Goal: Task Accomplishment & Management: Manage account settings

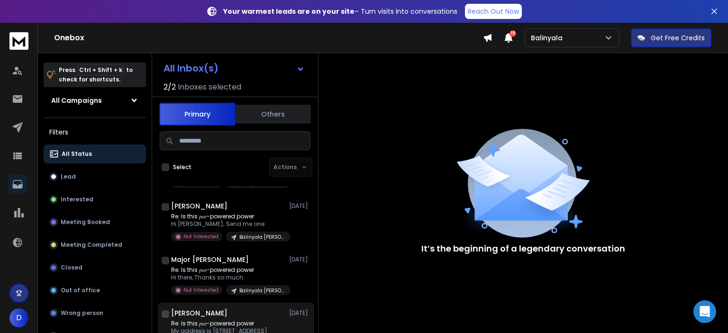
scroll to position [669, 0]
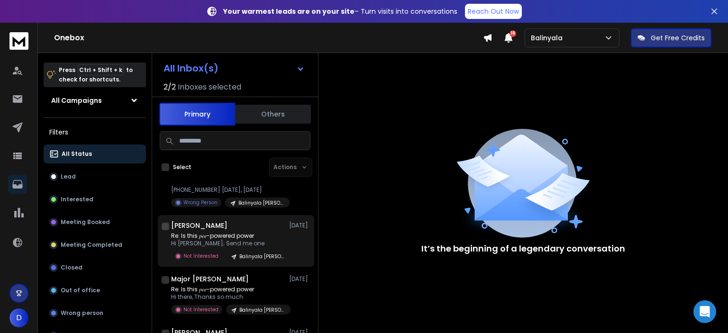
click at [238, 236] on p "Re: Is this 𝑝𝑒𝑒-powered power" at bounding box center [228, 236] width 114 height 8
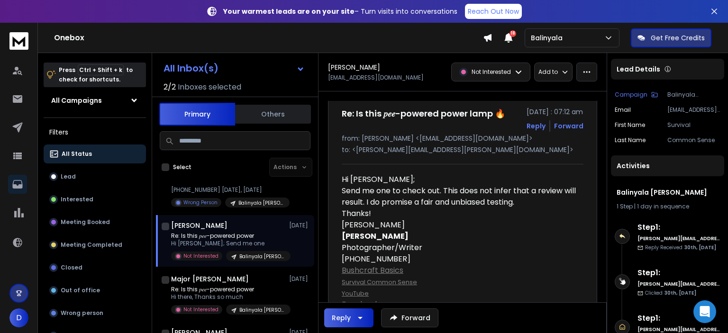
scroll to position [47, 0]
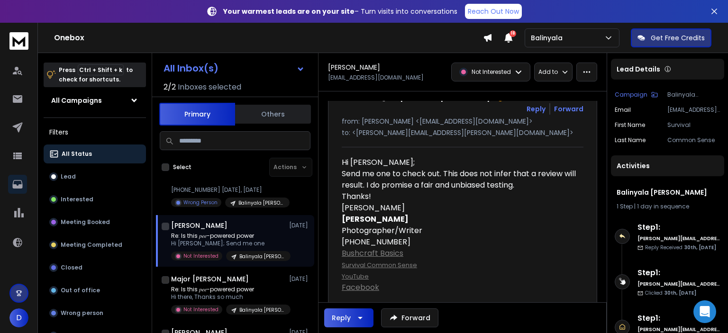
click at [597, 49] on div "Onebox 18 Balinyala Get Free Credits" at bounding box center [364, 38] width 728 height 30
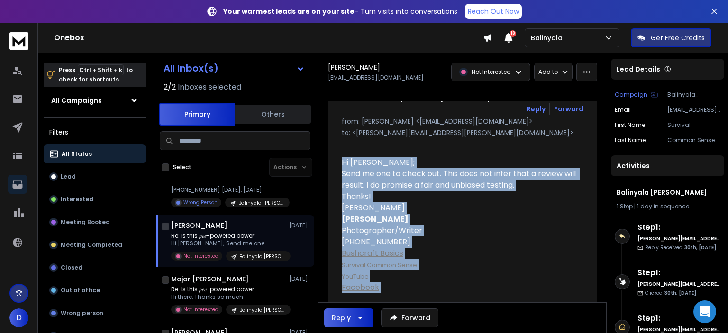
drag, startPoint x: 339, startPoint y: 164, endPoint x: 397, endPoint y: 286, distance: 134.8
copy div "Hi [PERSON_NAME]; Send me one to check out. This does not infer that a review w…"
click at [485, 205] on div "[PERSON_NAME]" at bounding box center [459, 207] width 234 height 11
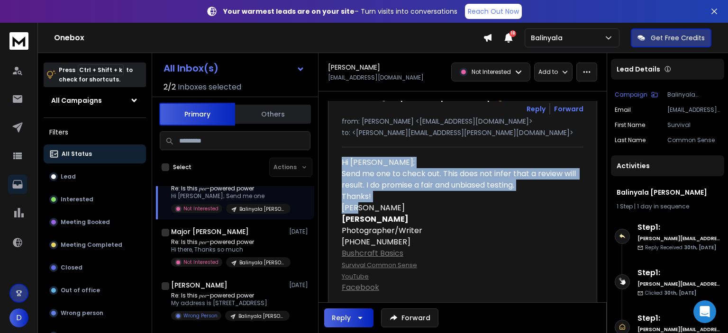
drag, startPoint x: 342, startPoint y: 165, endPoint x: 401, endPoint y: 210, distance: 74.1
click at [401, 210] on div "Hi [PERSON_NAME]; Send me one to check out. This does not infer that a review w…" at bounding box center [459, 236] width 234 height 159
copy div "Hi [PERSON_NAME]; Send me one to check out. This does not infer that a review w…"
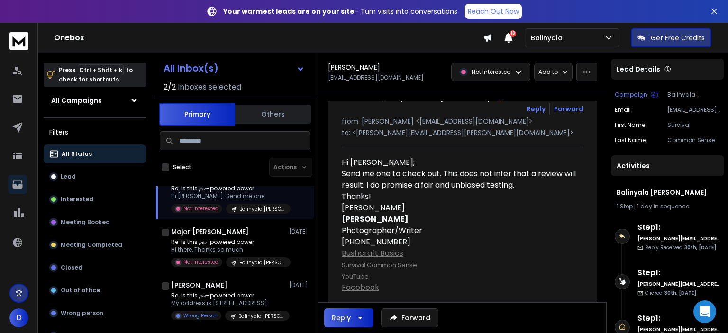
click at [441, 218] on div "[PERSON_NAME]" at bounding box center [459, 219] width 234 height 11
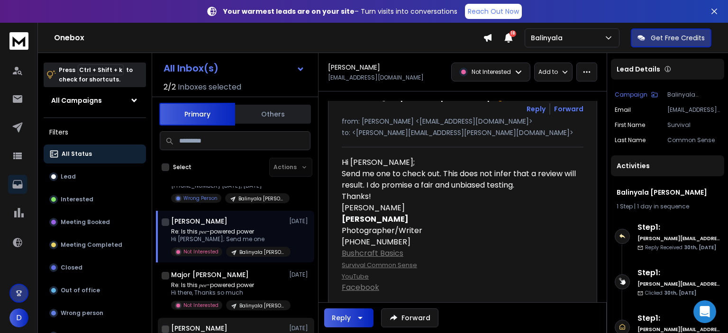
scroll to position [669, 0]
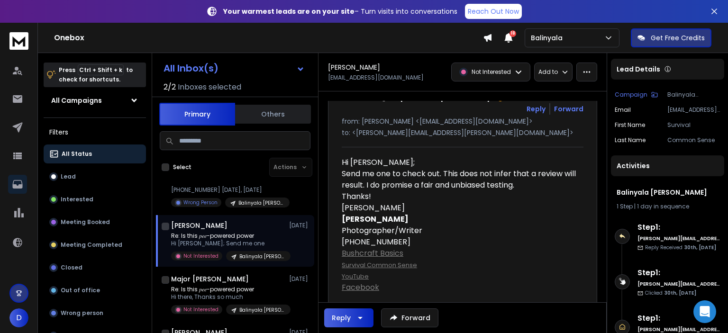
drag, startPoint x: 282, startPoint y: 243, endPoint x: 259, endPoint y: 233, distance: 25.5
click at [259, 233] on p "Re: Is this 𝑝𝑒𝑒-powered power" at bounding box center [228, 236] width 114 height 8
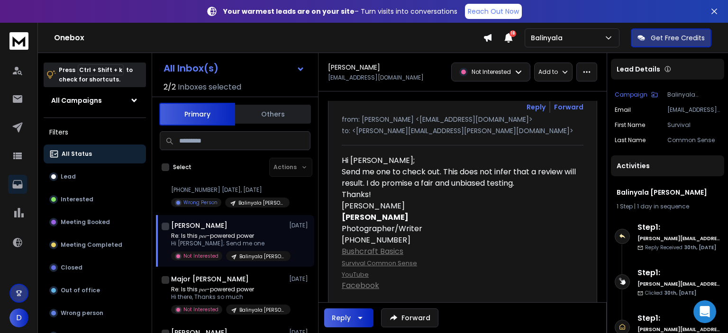
scroll to position [95, 0]
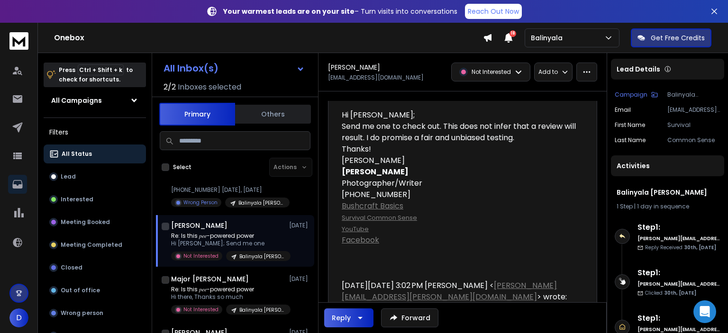
click at [199, 256] on p "Not Interested" at bounding box center [200, 255] width 35 height 7
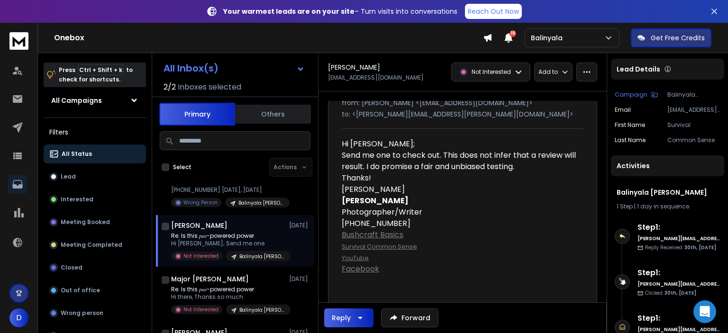
scroll to position [47, 0]
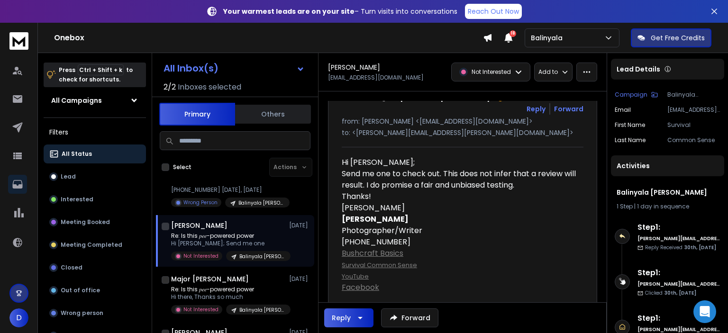
click at [170, 227] on div "[PERSON_NAME] [DATE] Re: Is this 𝑝𝑒𝑒-powered power Hi [PERSON_NAME]; Send me on…" at bounding box center [236, 241] width 156 height 52
click at [162, 227] on button "button" at bounding box center [166, 227] width 8 height 8
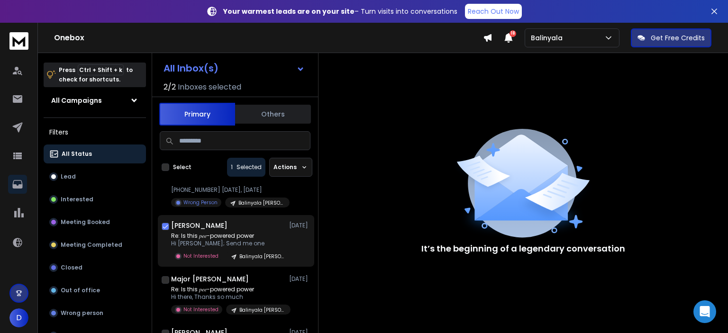
scroll to position [0, 0]
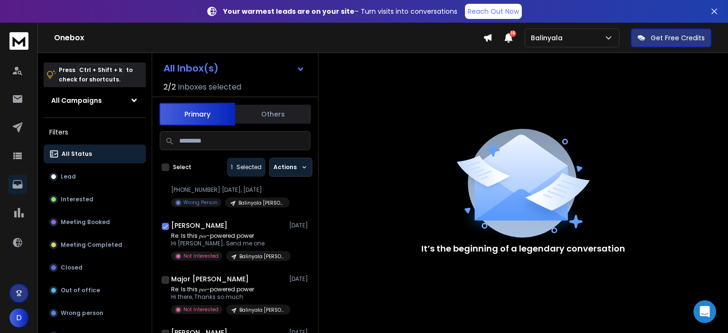
click at [297, 169] on button "Actions" at bounding box center [290, 167] width 43 height 19
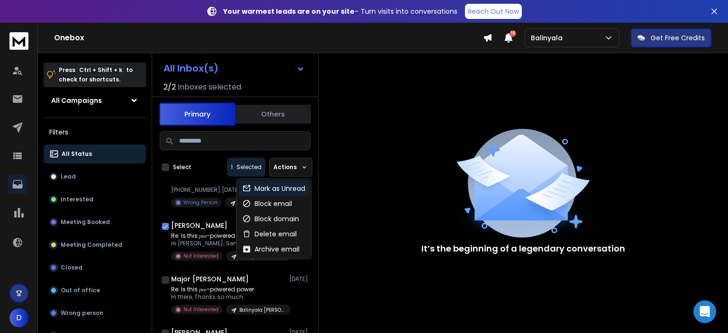
click at [288, 190] on div "Mark as Unread" at bounding box center [273, 188] width 63 height 9
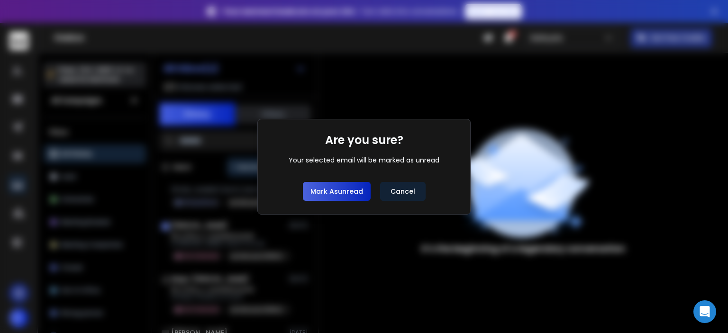
click at [354, 197] on button "Mark as unread" at bounding box center [337, 191] width 68 height 19
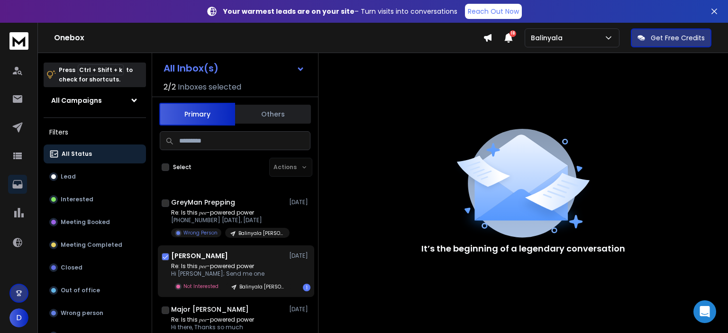
scroll to position [621, 0]
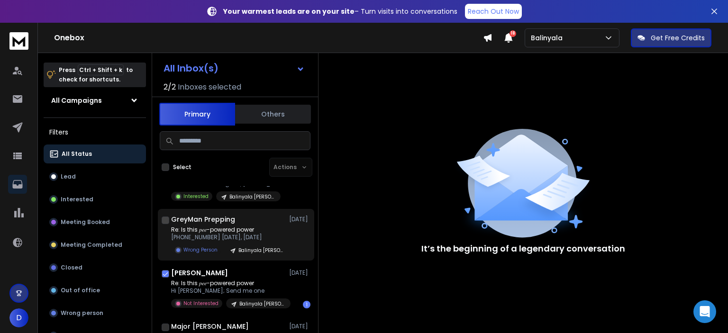
click at [278, 229] on p "Re: Is this 𝑝𝑒𝑒-powered power" at bounding box center [228, 230] width 114 height 8
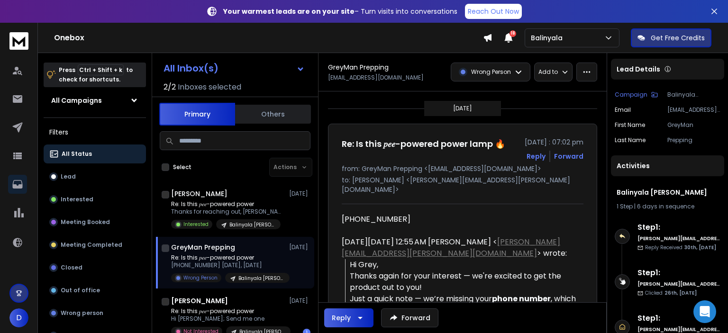
scroll to position [574, 0]
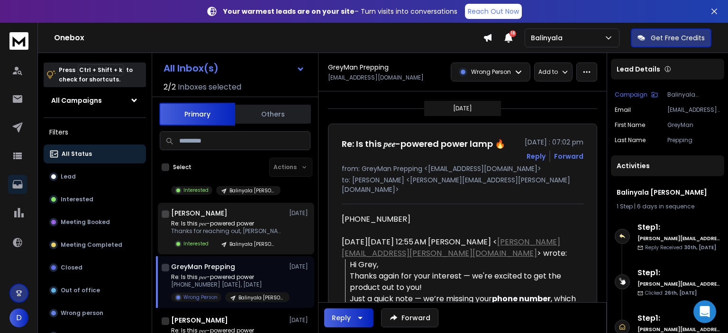
click at [277, 220] on p "Re: Is this 𝑝𝑒𝑒-powered power" at bounding box center [228, 224] width 114 height 8
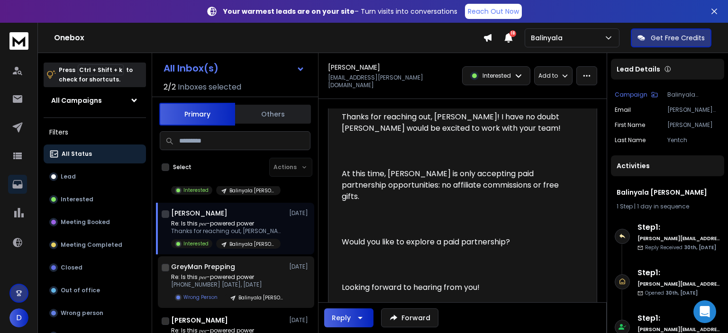
scroll to position [527, 0]
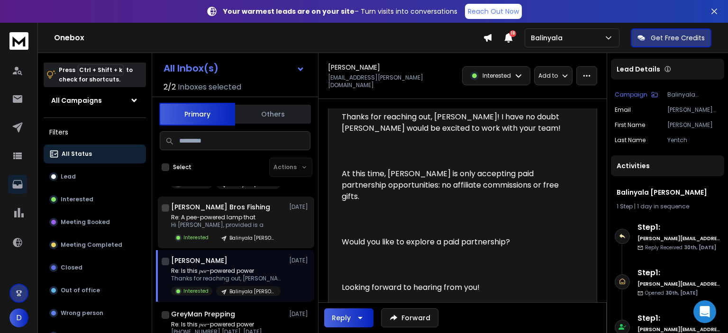
click at [277, 223] on p "Hi [PERSON_NAME], provided is a" at bounding box center [225, 225] width 109 height 8
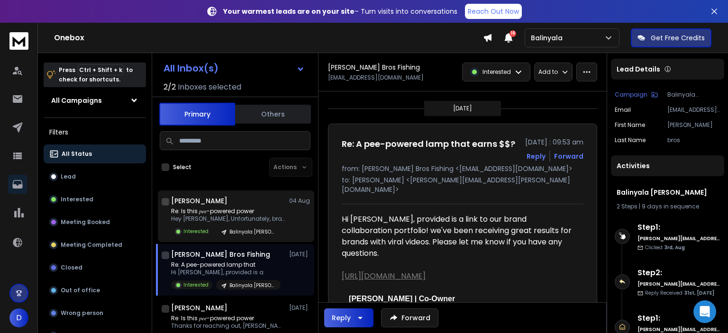
scroll to position [432, 0]
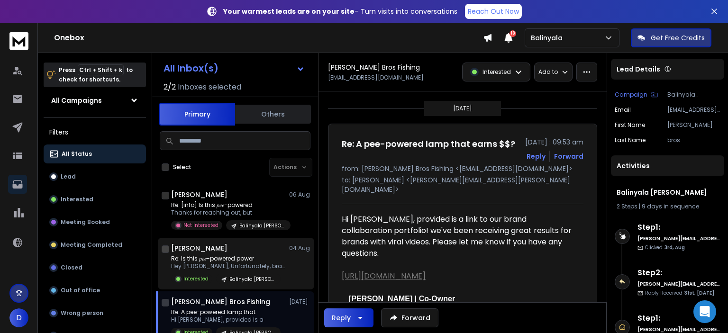
click at [275, 255] on p "Re: Is this 𝑝𝑒𝑒-powered power" at bounding box center [228, 259] width 114 height 8
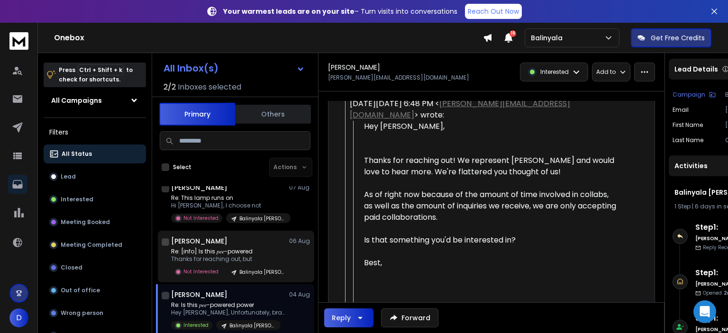
scroll to position [385, 0]
click at [280, 247] on div "[PERSON_NAME] [DATE] Re: [info] Is this 𝑝𝑒𝑒-powered Thanks for reaching out, bu…" at bounding box center [240, 257] width 139 height 40
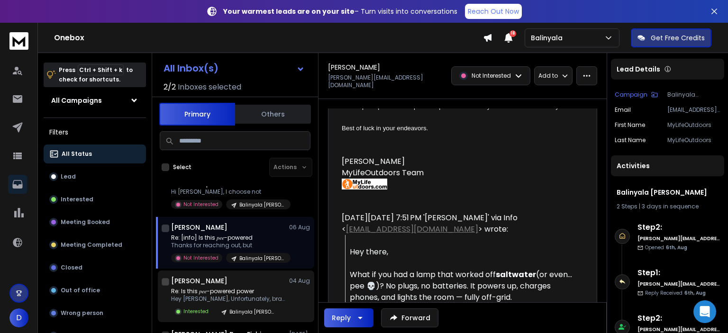
scroll to position [337, 0]
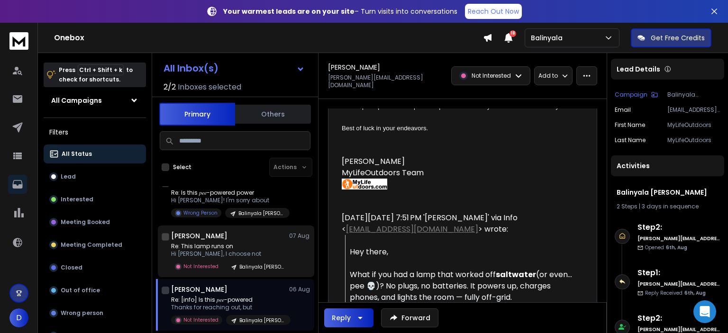
click at [250, 245] on p "Re: This lamp runs on" at bounding box center [228, 247] width 114 height 8
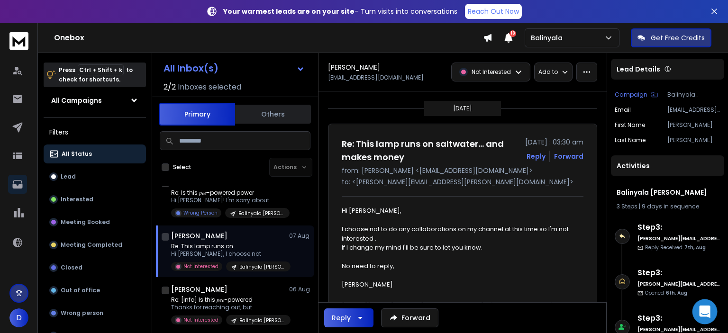
click at [711, 315] on div "Open Intercom Messenger" at bounding box center [704, 311] width 25 height 25
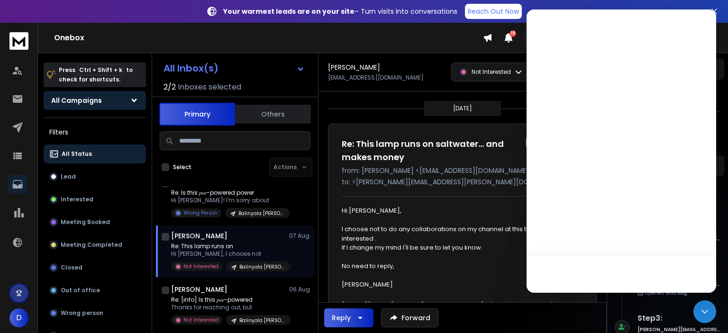
click at [124, 97] on button "All Campaigns" at bounding box center [95, 100] width 102 height 19
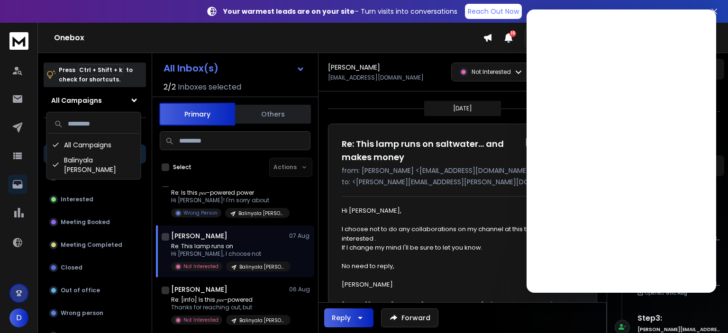
click at [135, 88] on div "Press Ctrl + Shift + k to check for shortcuts. All Campaigns All Campaigns" at bounding box center [95, 84] width 102 height 51
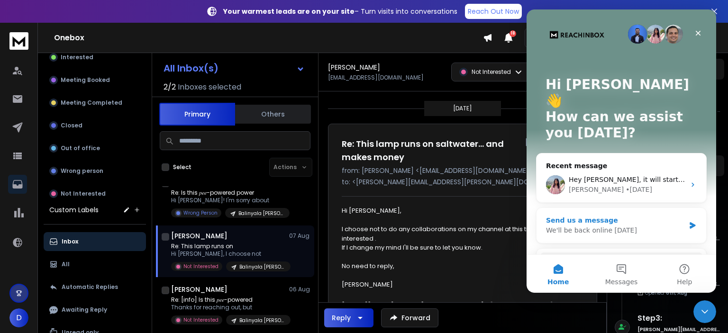
scroll to position [0, 0]
click at [134, 209] on icon at bounding box center [137, 210] width 7 height 7
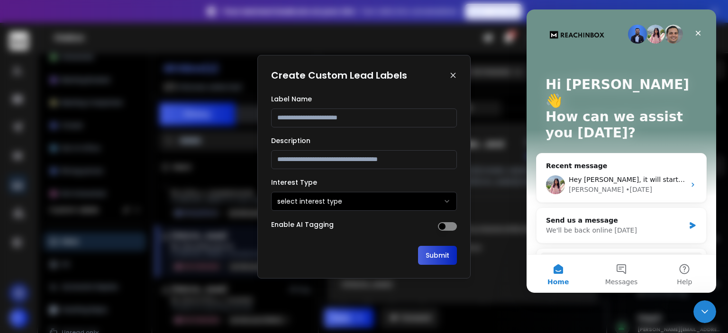
click at [322, 117] on input "Label Name" at bounding box center [364, 117] width 186 height 19
type input "**********"
click at [364, 137] on div "Description" at bounding box center [364, 152] width 186 height 34
click at [308, 119] on input "**********" at bounding box center [364, 117] width 186 height 19
click at [407, 203] on button "select interest type" at bounding box center [364, 201] width 186 height 19
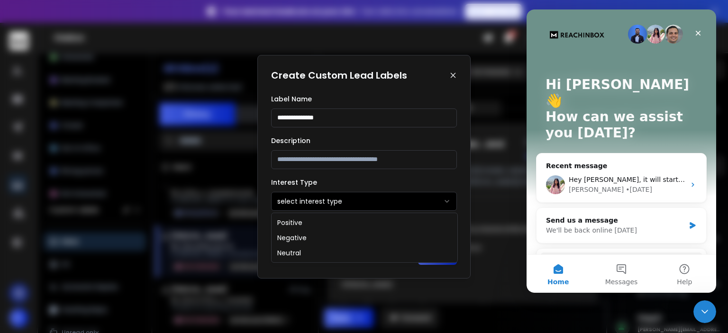
select select "********"
click at [354, 182] on div "Interest Type Positive ******** ******** *******" at bounding box center [364, 194] width 186 height 34
click at [425, 250] on button "Submit" at bounding box center [437, 255] width 39 height 19
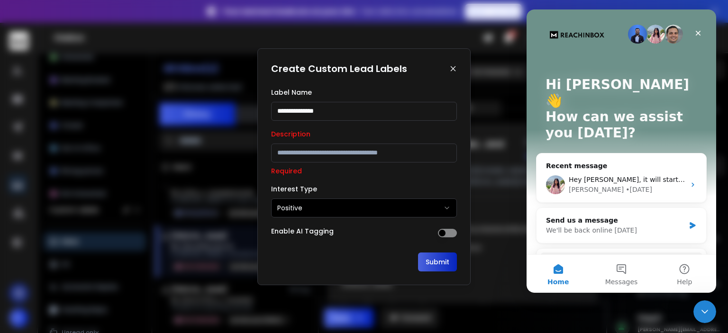
click at [348, 153] on input "Description" at bounding box center [364, 153] width 186 height 19
type input "**********"
click at [425, 260] on button "Submit" at bounding box center [437, 261] width 39 height 19
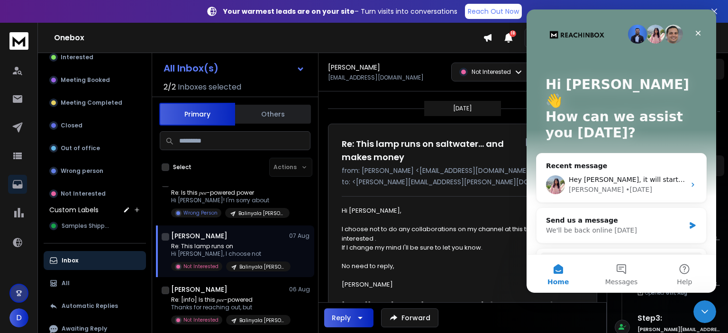
click at [136, 212] on icon at bounding box center [137, 210] width 7 height 7
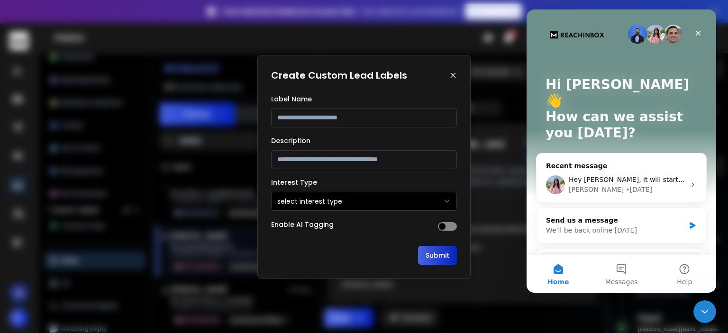
click at [327, 121] on input "Label Name" at bounding box center [364, 117] width 186 height 19
type input "**********"
click at [385, 200] on button "select interest type" at bounding box center [364, 201] width 186 height 19
select select "********"
click at [351, 162] on input "Description" at bounding box center [364, 159] width 186 height 19
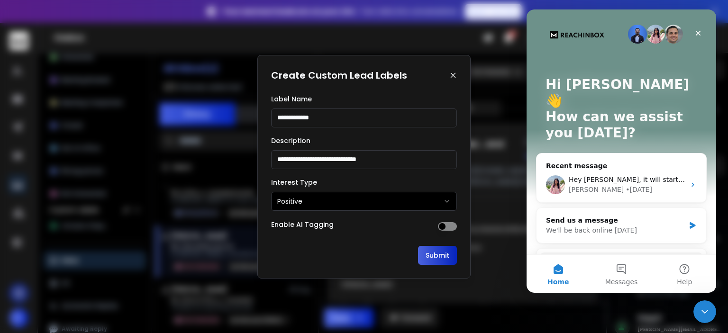
type input "**********"
click at [428, 262] on button "Submit" at bounding box center [437, 255] width 39 height 19
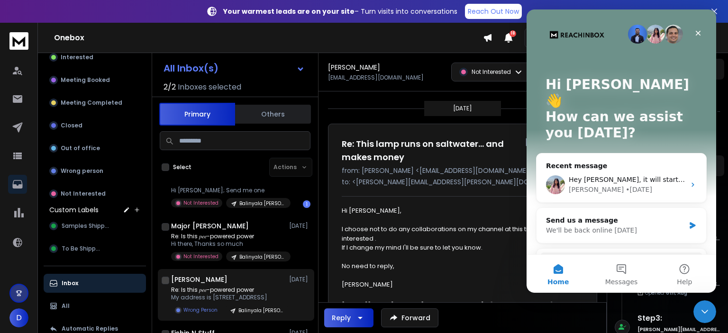
scroll to position [764, 0]
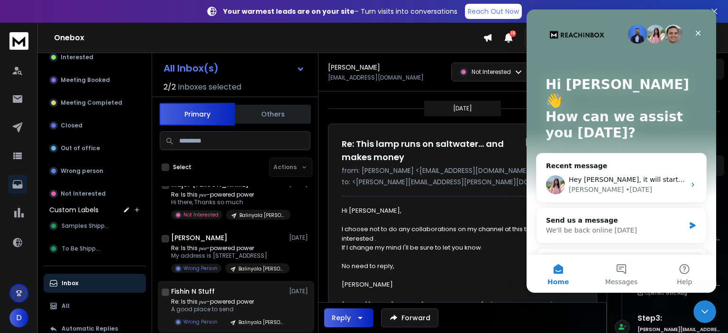
click at [235, 291] on div "Fishin N Stuff [DATE]" at bounding box center [240, 291] width 139 height 9
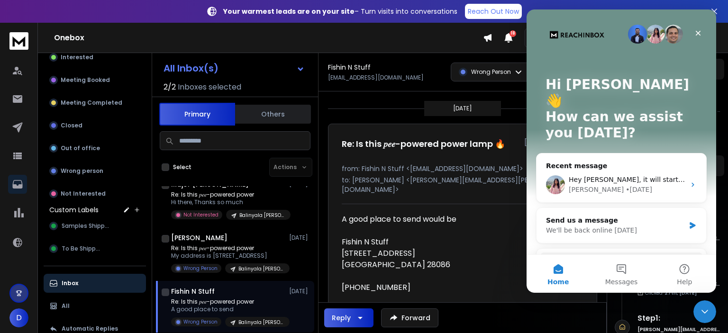
click at [701, 309] on icon "Close Intercom Messenger" at bounding box center [704, 311] width 11 height 11
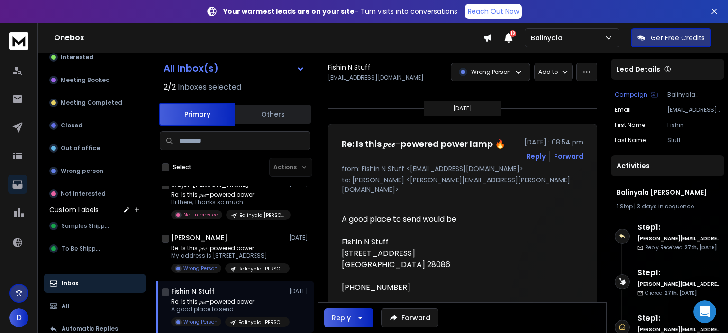
scroll to position [0, 0]
click at [558, 73] on div "Add to" at bounding box center [552, 72] width 37 height 18
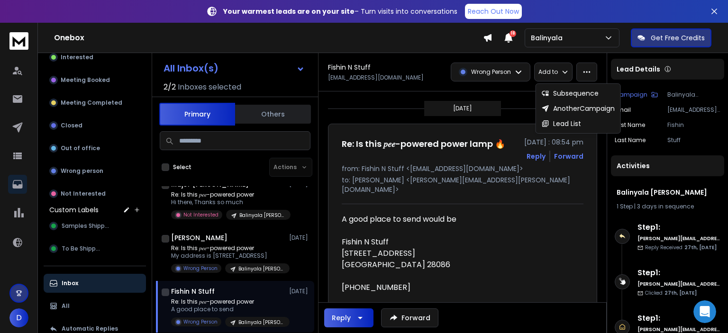
click at [589, 72] on icon "button" at bounding box center [586, 71] width 7 height 1
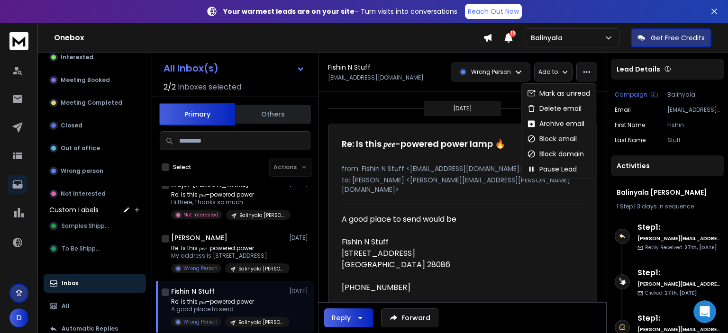
click at [509, 68] on p "Wrong Person" at bounding box center [491, 72] width 40 height 8
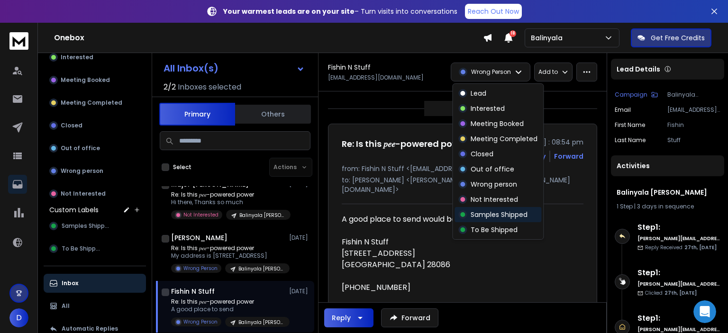
click at [506, 214] on p "Samples Shipped" at bounding box center [498, 214] width 57 height 9
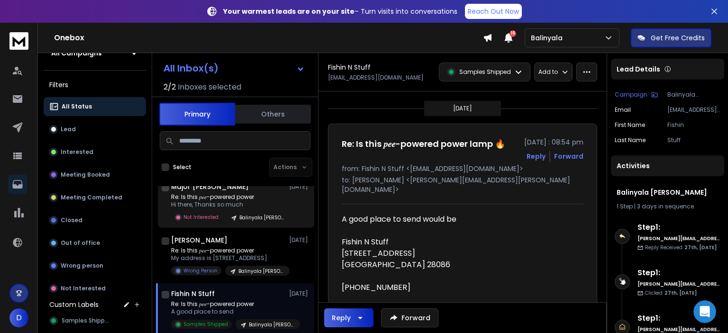
scroll to position [764, 0]
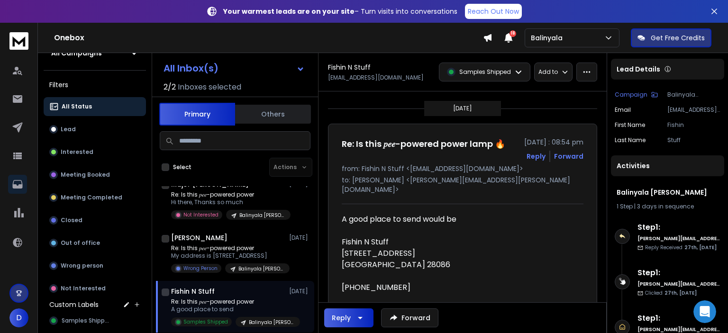
click at [0, 262] on div "D" at bounding box center [19, 180] width 38 height 314
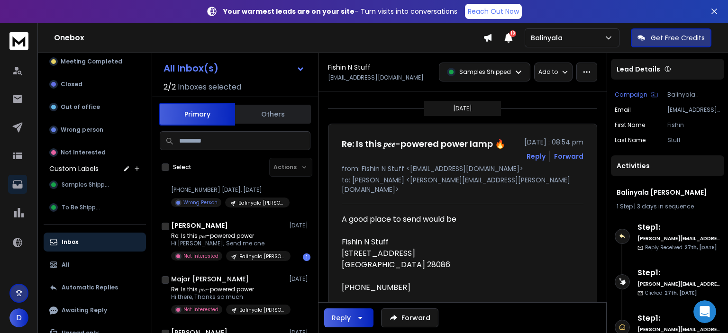
scroll to position [189, 0]
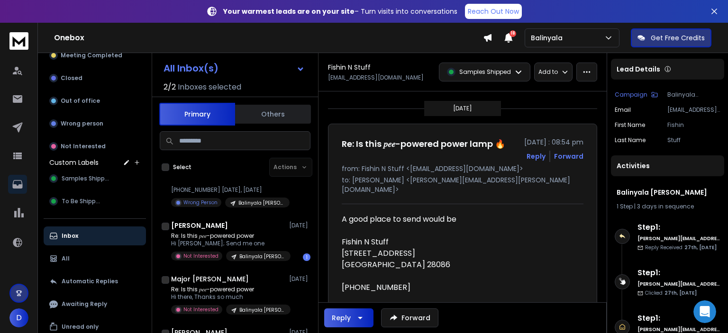
click at [136, 162] on icon at bounding box center [137, 162] width 7 height 7
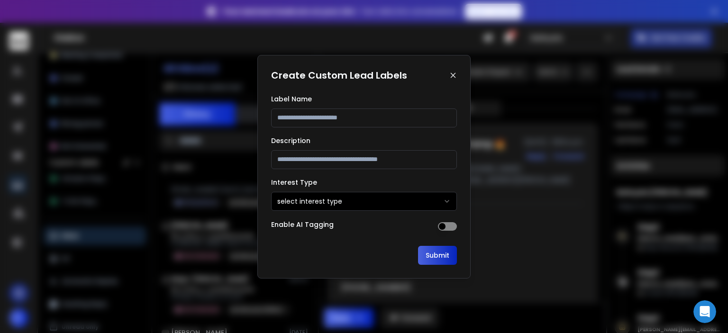
click at [4, 269] on div "Create Custom Lead Labels Label Name Description Interest Type select interest …" at bounding box center [364, 166] width 728 height 243
click at [324, 120] on input "Label Name" at bounding box center [364, 117] width 186 height 19
type input "**********"
click at [355, 138] on div "Description" at bounding box center [364, 152] width 186 height 34
click at [352, 164] on input "Description" at bounding box center [364, 159] width 186 height 19
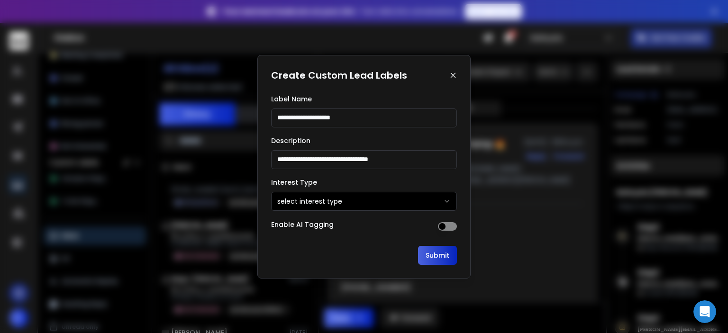
type input "**********"
click at [372, 206] on button "select interest type" at bounding box center [364, 201] width 186 height 19
select select "********"
click at [441, 255] on button "Submit" at bounding box center [437, 255] width 39 height 19
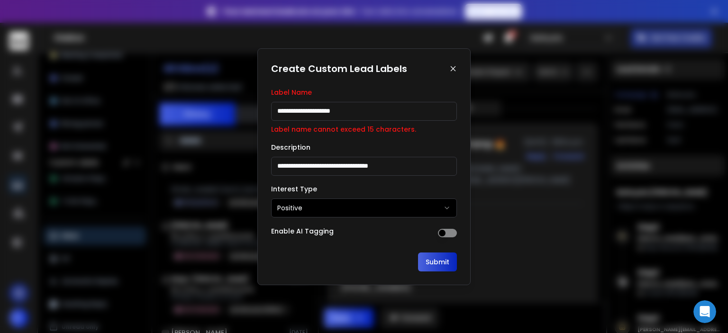
click at [365, 108] on input "**********" at bounding box center [364, 111] width 186 height 19
click at [450, 255] on button "Submit" at bounding box center [437, 261] width 39 height 19
click at [344, 115] on input "**********" at bounding box center [364, 111] width 186 height 19
click at [434, 250] on form "**********" at bounding box center [364, 179] width 186 height 185
click at [435, 263] on button "Submit" at bounding box center [437, 261] width 39 height 19
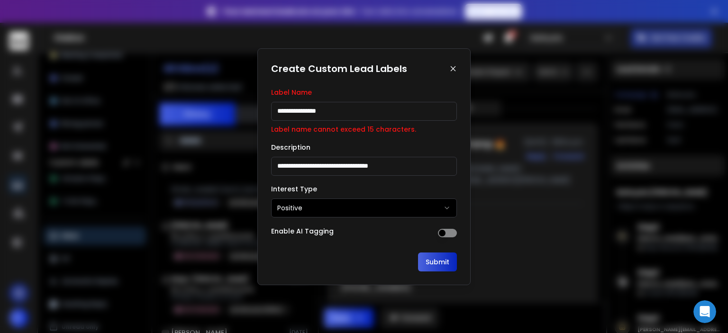
click at [350, 109] on input "**********" at bounding box center [364, 111] width 186 height 19
type input "**********"
click at [447, 264] on button "Submit" at bounding box center [437, 261] width 39 height 19
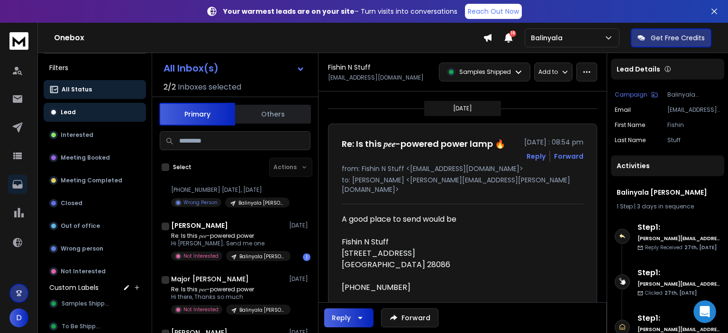
scroll to position [47, 0]
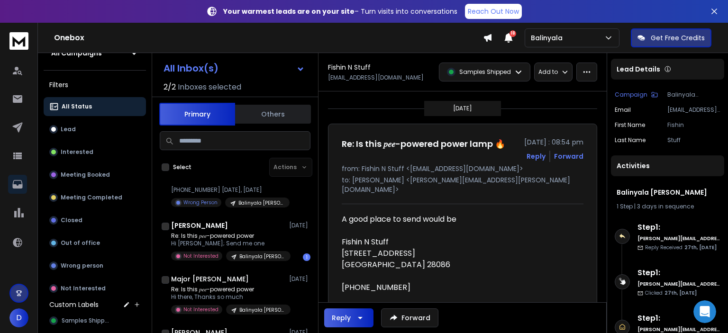
click at [700, 310] on icon "Open Intercom Messenger" at bounding box center [705, 312] width 16 height 16
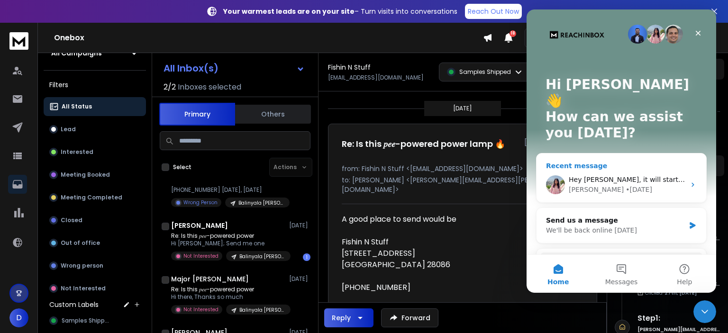
click at [653, 185] on div "[PERSON_NAME] • [DATE]" at bounding box center [626, 190] width 117 height 10
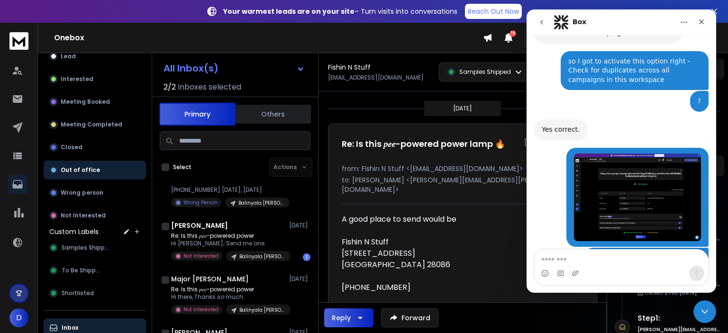
scroll to position [95, 0]
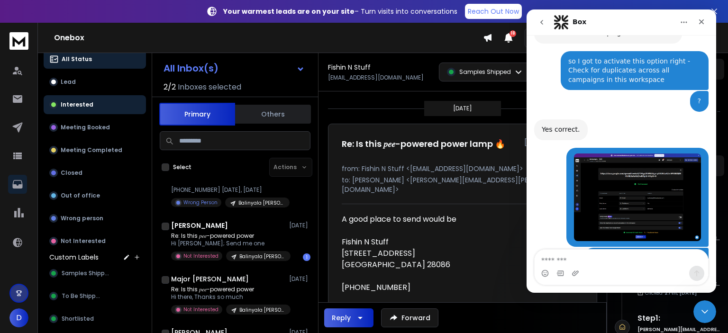
click at [100, 105] on button "Interested" at bounding box center [95, 104] width 102 height 19
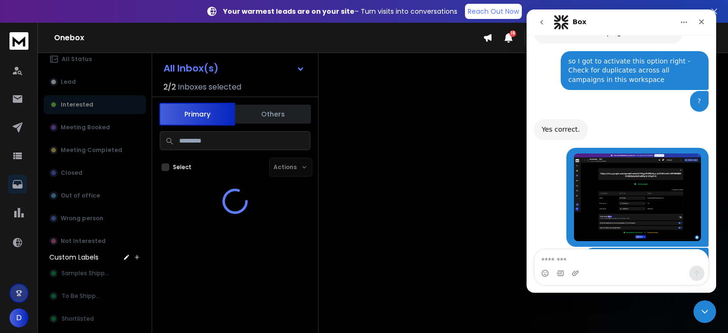
scroll to position [0, 0]
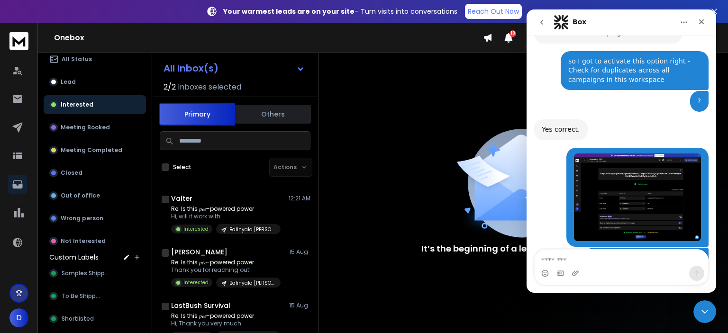
click at [705, 315] on icon "Close Intercom Messenger" at bounding box center [704, 311] width 11 height 11
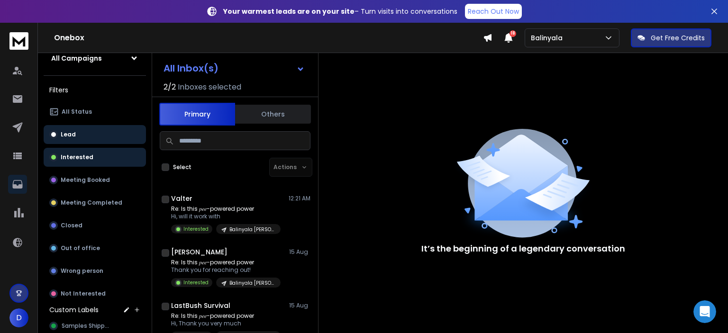
scroll to position [39, 0]
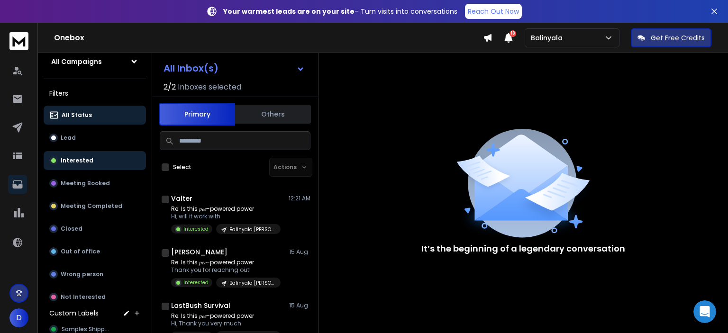
click at [78, 115] on p "All Status" at bounding box center [77, 115] width 30 height 8
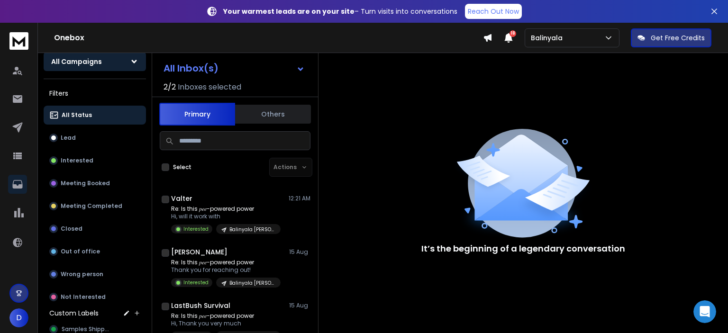
click at [132, 65] on icon at bounding box center [134, 61] width 9 height 9
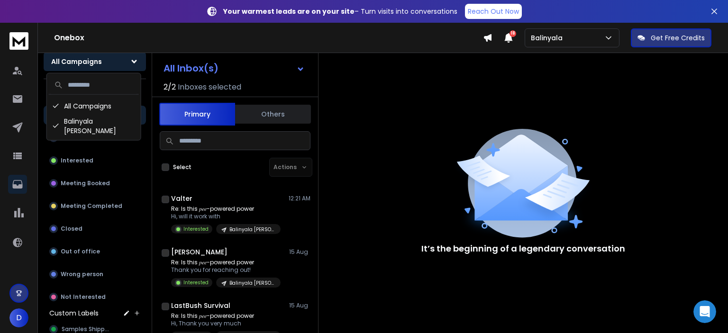
click at [132, 65] on icon at bounding box center [134, 61] width 9 height 9
click at [499, 188] on icon at bounding box center [494, 192] width 39 height 55
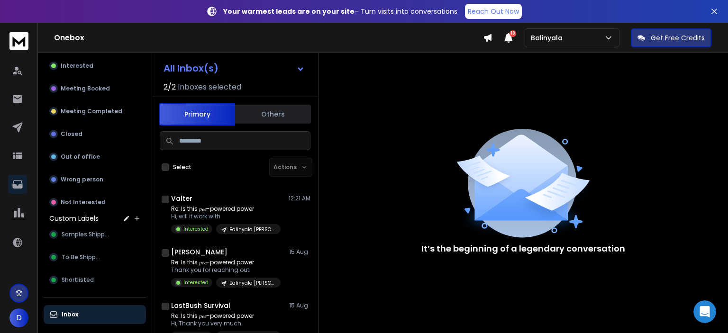
scroll to position [86, 0]
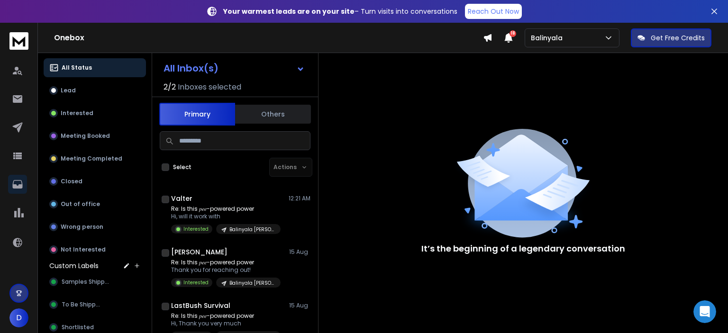
click at [712, 312] on div "Open Intercom Messenger" at bounding box center [704, 311] width 31 height 31
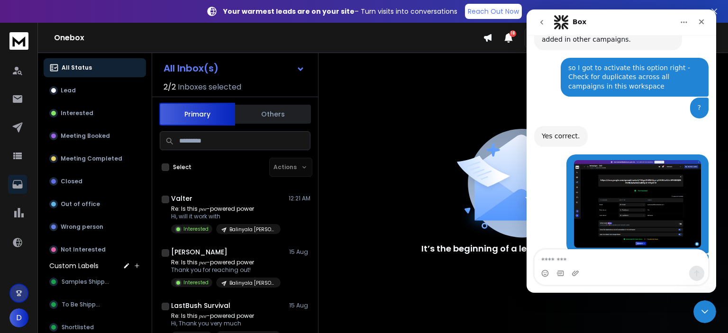
scroll to position [3139, 0]
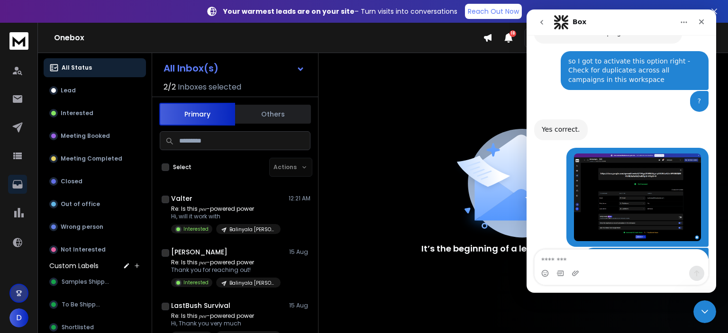
click at [627, 257] on textarea "Message…" at bounding box center [620, 258] width 173 height 16
type textarea "**********"
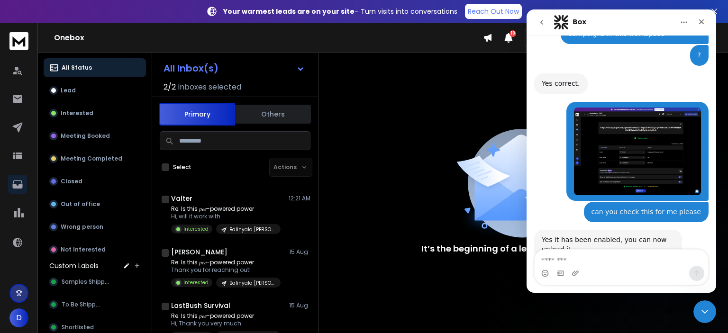
scroll to position [3189, 0]
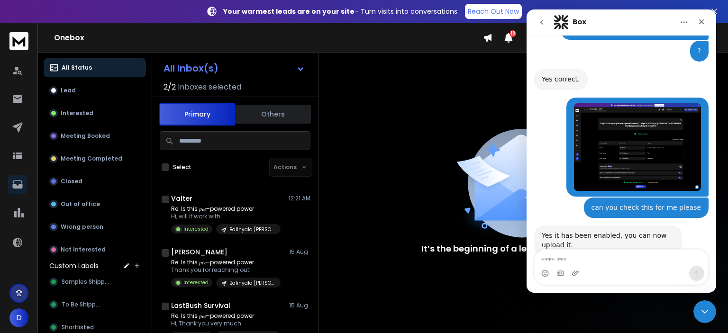
drag, startPoint x: 708, startPoint y: 311, endPoint x: 1300, endPoint y: 603, distance: 660.1
click at [708, 311] on icon "Close Intercom Messenger" at bounding box center [704, 311] width 11 height 11
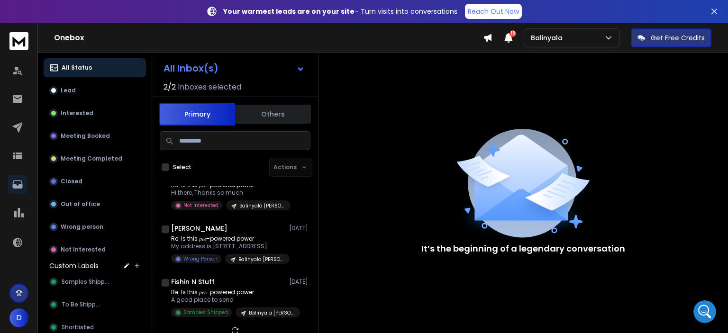
scroll to position [764, 0]
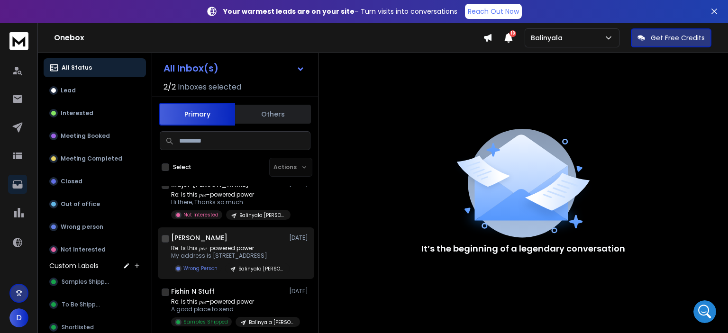
click at [250, 250] on p "Re: Is this 𝑝𝑒𝑒-powered power" at bounding box center [228, 248] width 114 height 8
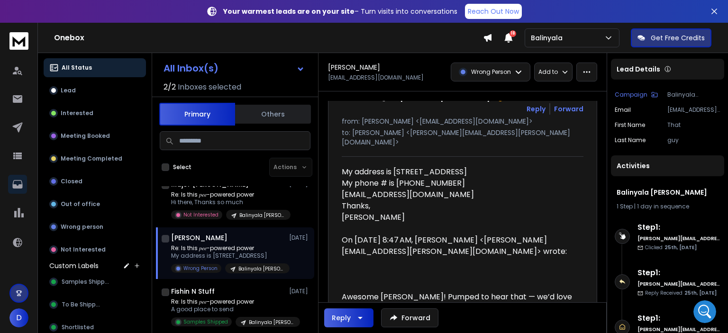
scroll to position [0, 0]
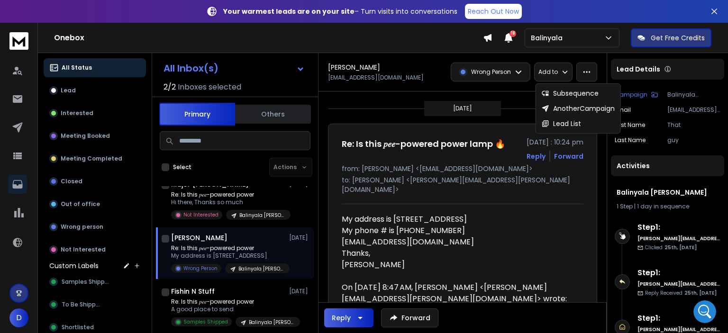
click at [557, 65] on div "Add to" at bounding box center [552, 72] width 37 height 18
click at [524, 72] on div "Wrong Person" at bounding box center [490, 72] width 79 height 18
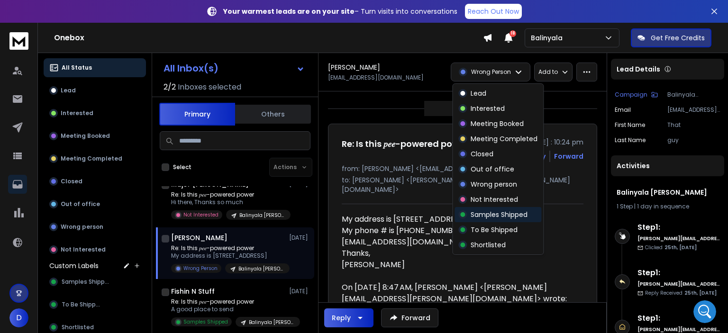
click at [498, 214] on p "Samples Shipped" at bounding box center [498, 214] width 57 height 9
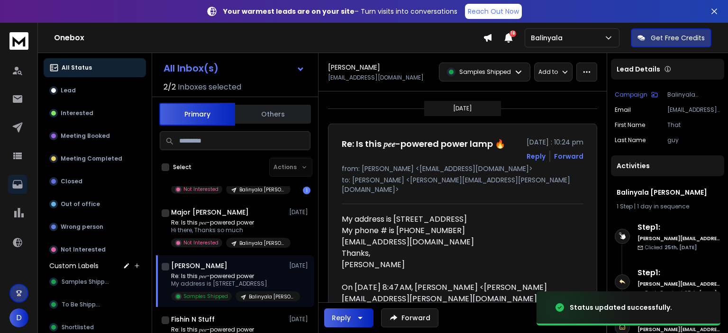
scroll to position [716, 0]
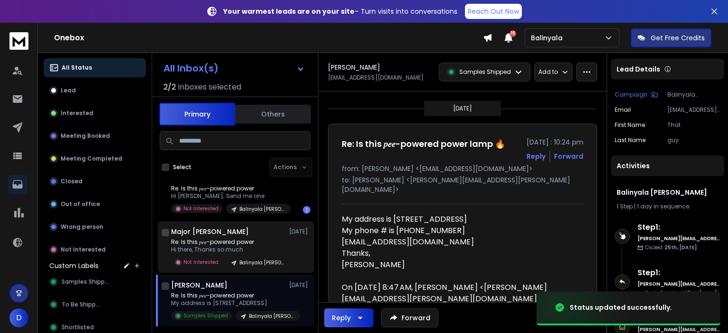
click at [266, 243] on p "Re: Is this 𝑝𝑒𝑒-powered power" at bounding box center [228, 242] width 114 height 8
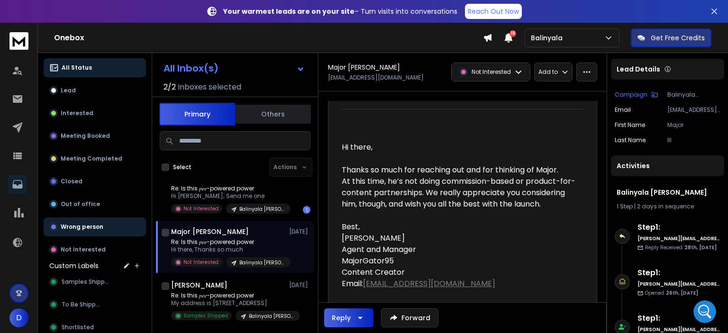
scroll to position [134, 0]
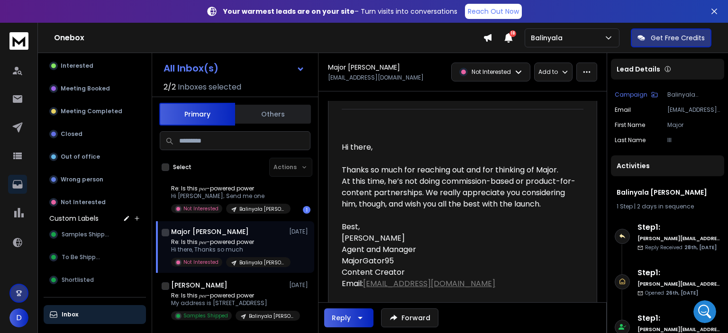
click at [135, 218] on icon at bounding box center [137, 218] width 7 height 7
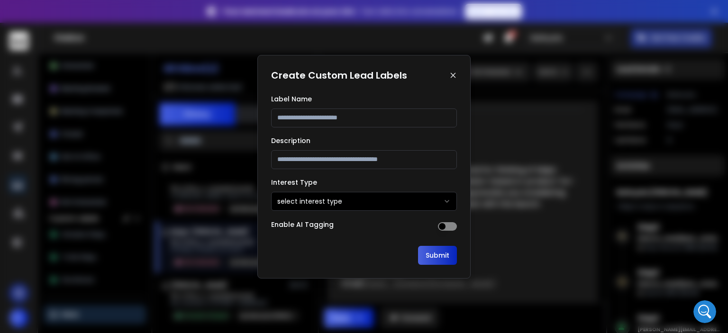
click at [294, 121] on input "Label Name" at bounding box center [364, 117] width 186 height 19
type input "**********"
click at [333, 163] on input "Description" at bounding box center [364, 159] width 186 height 19
type input "**********"
click at [377, 202] on button "select interest type" at bounding box center [364, 201] width 186 height 19
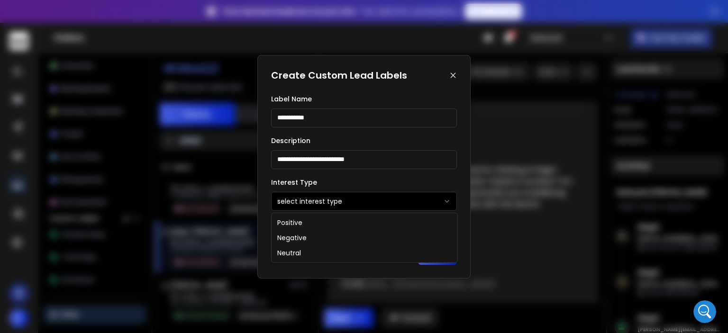
select select "*******"
click at [435, 253] on button "Submit" at bounding box center [437, 255] width 39 height 19
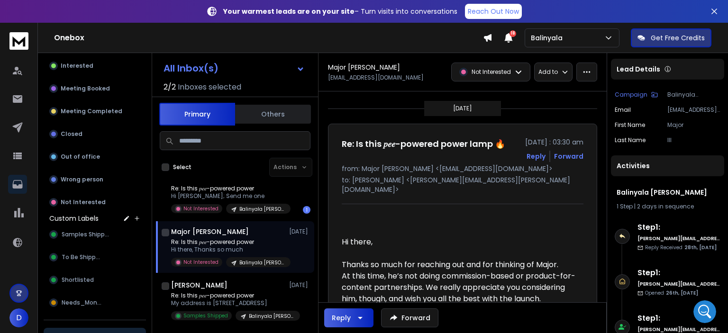
scroll to position [0, 0]
click at [505, 73] on p "Not Interested" at bounding box center [490, 72] width 39 height 8
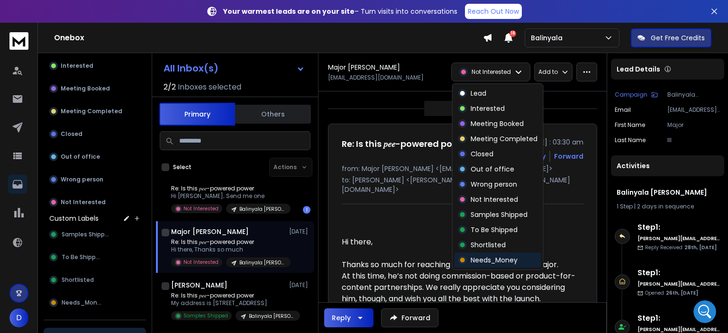
click at [507, 259] on p "Needs_Money" at bounding box center [493, 259] width 47 height 9
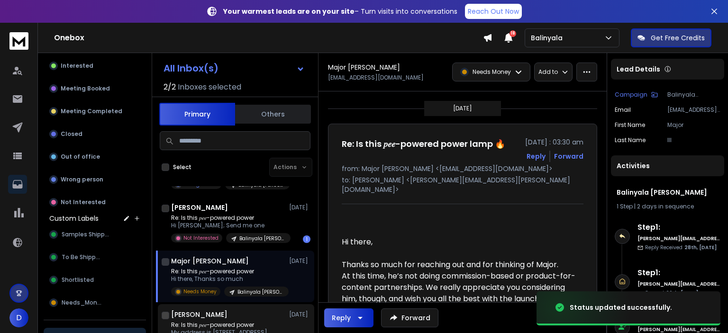
scroll to position [669, 0]
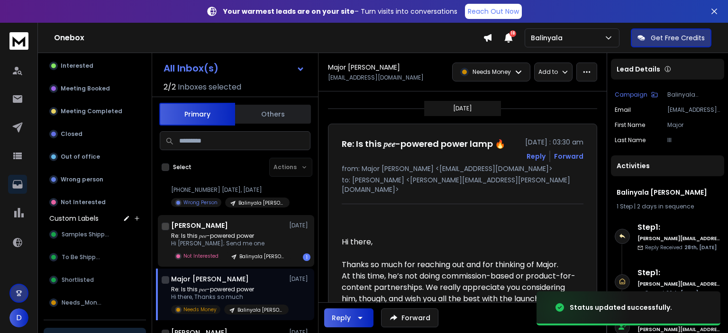
click at [265, 233] on p "Re: Is this 𝑝𝑒𝑒-powered power" at bounding box center [228, 236] width 114 height 8
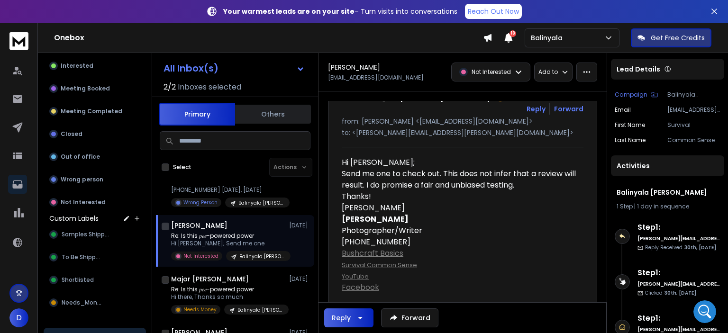
scroll to position [95, 0]
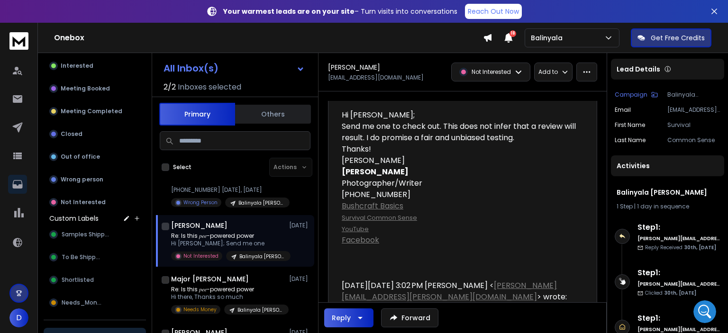
click at [526, 73] on div "Not Interested" at bounding box center [490, 72] width 78 height 18
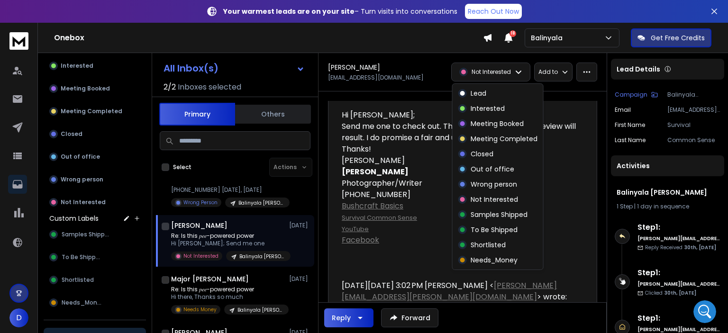
click at [578, 98] on div "[PERSON_NAME] [PERSON_NAME] [EMAIL_ADDRESS][DOMAIN_NAME] Not Interested Add to …" at bounding box center [462, 219] width 288 height 333
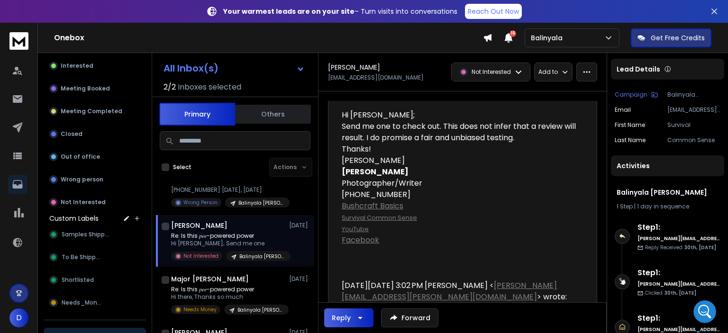
click at [136, 217] on icon at bounding box center [137, 218] width 7 height 7
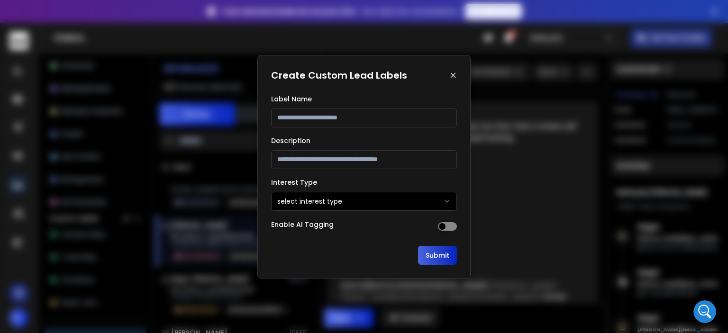
click at [373, 120] on input "Label Name" at bounding box center [364, 117] width 186 height 19
type input "**********"
click at [351, 157] on input "Description" at bounding box center [364, 159] width 186 height 19
type input "*"
type input "**********"
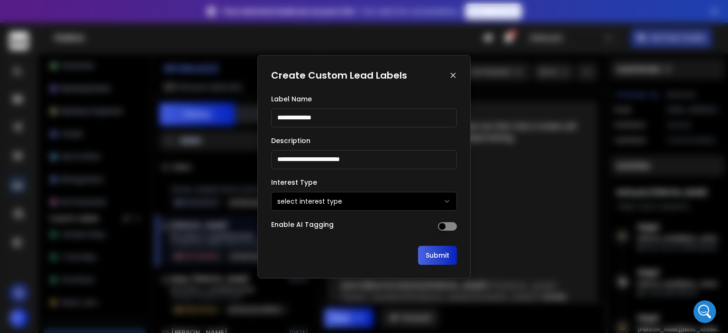
click at [388, 207] on button "select interest type" at bounding box center [364, 201] width 186 height 19
select select "*******"
click at [440, 255] on button "Submit" at bounding box center [437, 255] width 39 height 19
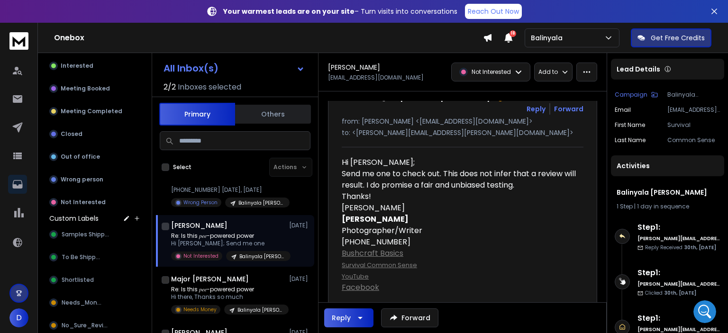
scroll to position [0, 0]
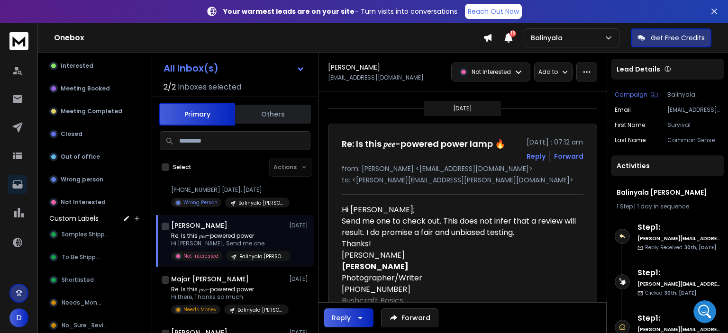
click at [518, 73] on icon at bounding box center [518, 72] width 8 height 8
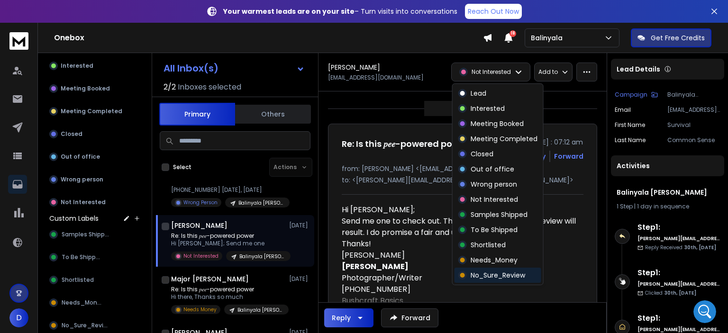
click at [500, 276] on p "No_Sure_Review" at bounding box center [497, 274] width 54 height 9
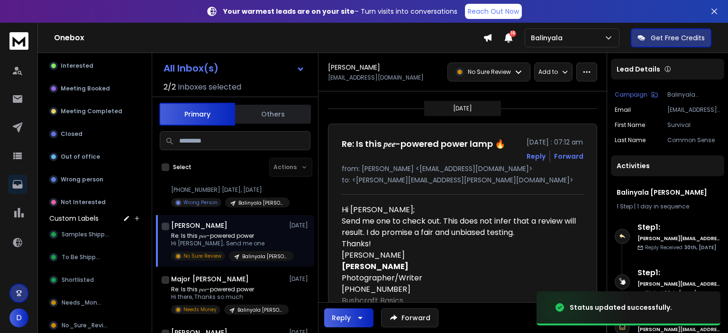
scroll to position [621, 0]
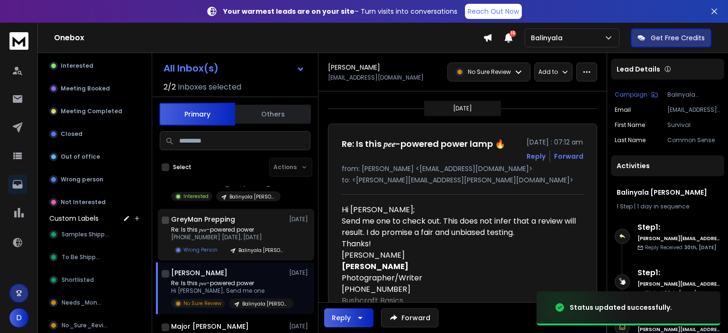
click at [265, 234] on p "[PHONE_NUMBER] [DATE], [DATE]" at bounding box center [228, 238] width 114 height 8
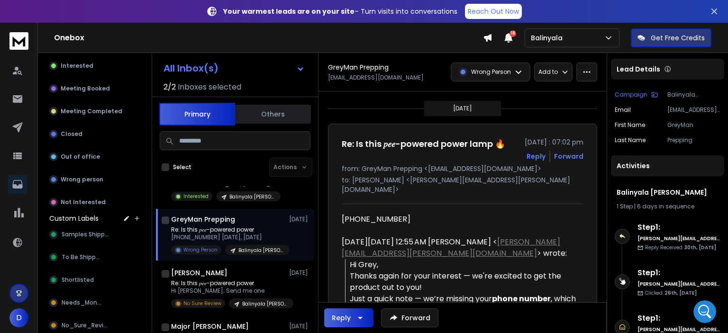
click at [530, 77] on div "Wrong Person" at bounding box center [490, 72] width 79 height 18
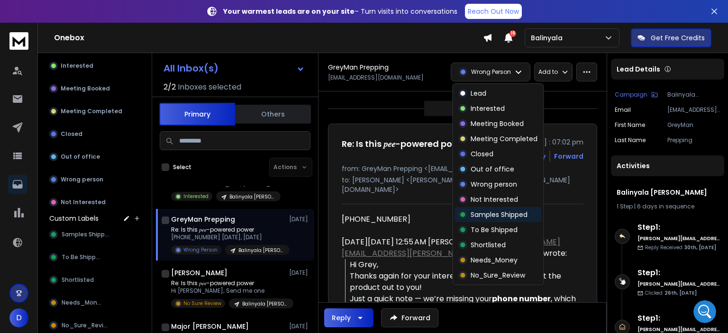
click at [495, 214] on p "Samples Shipped" at bounding box center [498, 214] width 57 height 9
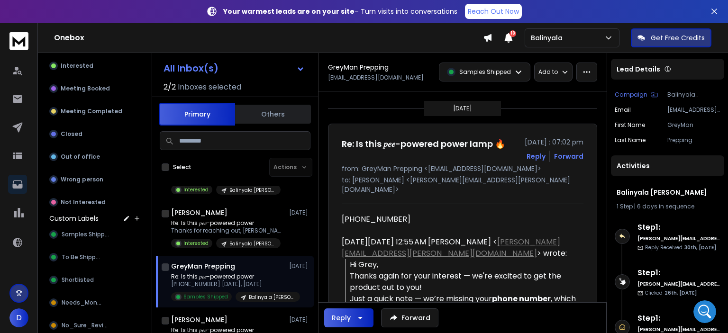
scroll to position [574, 0]
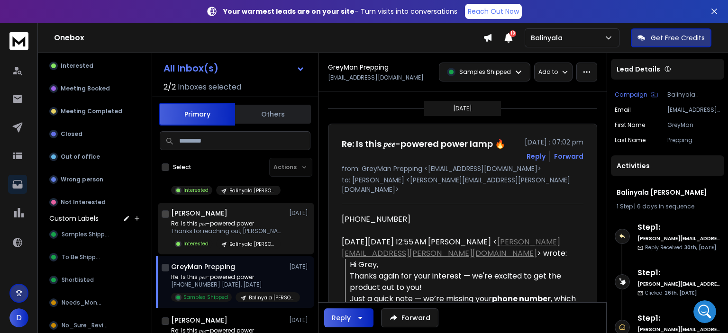
click at [277, 217] on div "[PERSON_NAME] [DATE] Re: Is this 𝑝𝑒𝑒-powered power Thanks for reaching out, [PE…" at bounding box center [240, 228] width 139 height 40
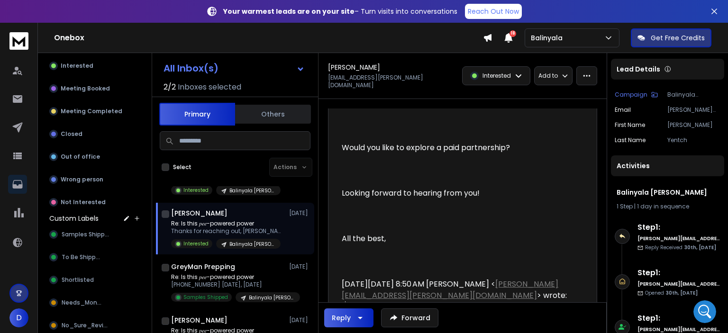
scroll to position [237, 0]
click at [512, 79] on div "Interested" at bounding box center [495, 76] width 67 height 18
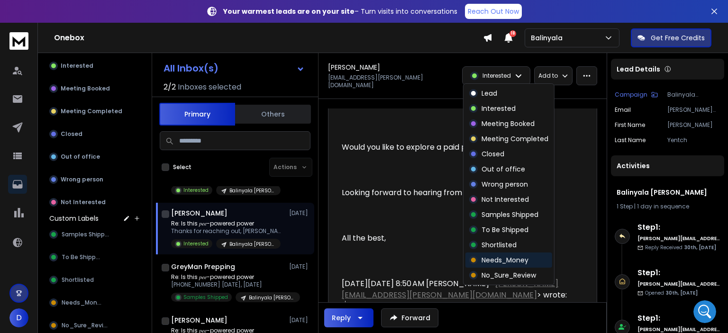
click at [516, 257] on p "Needs_Money" at bounding box center [504, 259] width 47 height 9
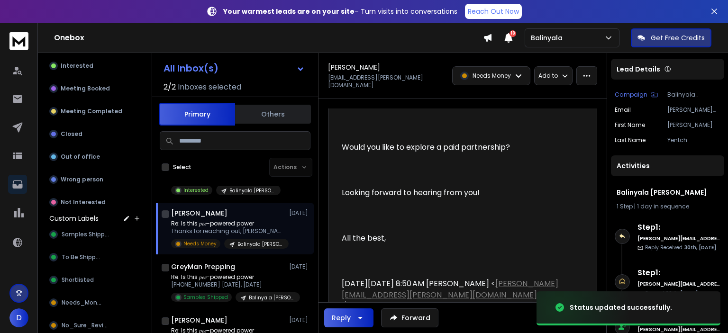
scroll to position [527, 0]
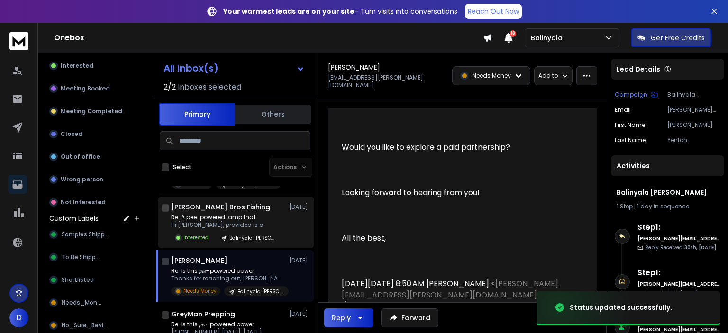
click at [248, 217] on p "Re: A pee-powered lamp that" at bounding box center [225, 218] width 109 height 8
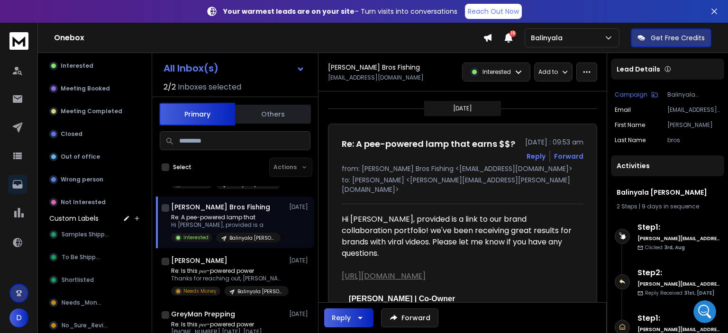
scroll to position [47, 0]
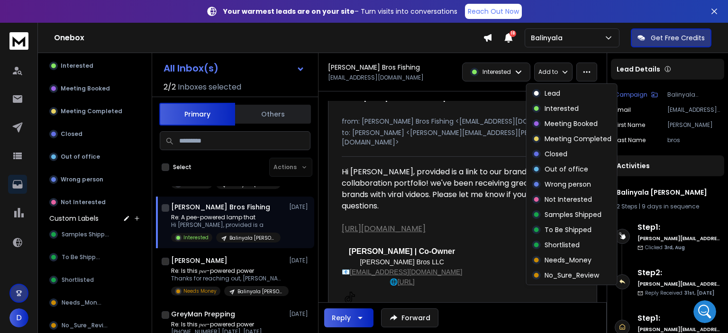
click at [511, 72] on p "Interested" at bounding box center [496, 72] width 28 height 8
click at [571, 257] on p "Needs_Money" at bounding box center [567, 259] width 47 height 9
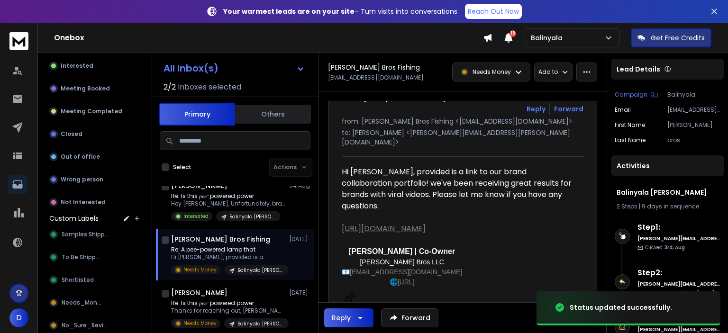
scroll to position [432, 0]
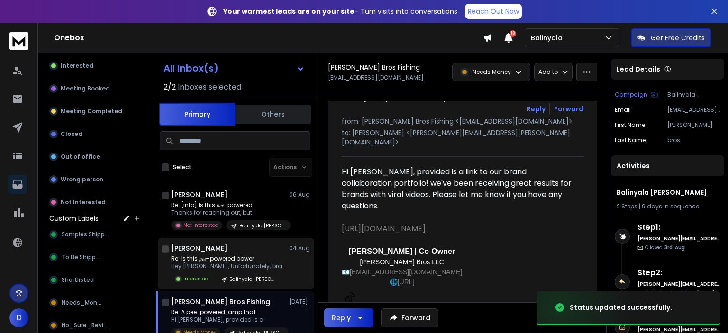
click at [266, 258] on p "Re: Is this 𝑝𝑒𝑒-powered power" at bounding box center [228, 259] width 114 height 8
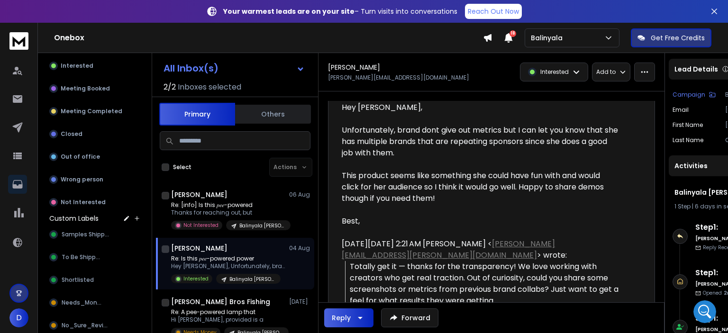
scroll to position [95, 0]
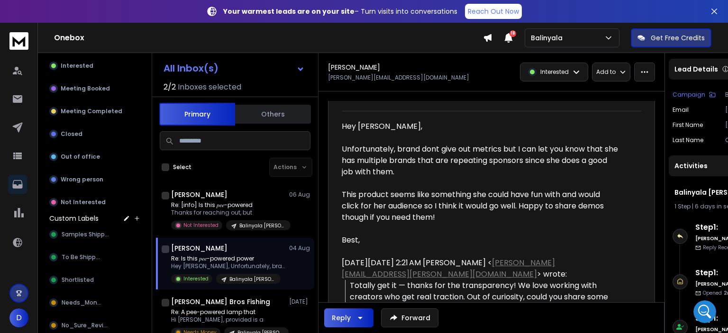
click at [580, 70] on icon at bounding box center [576, 72] width 8 height 8
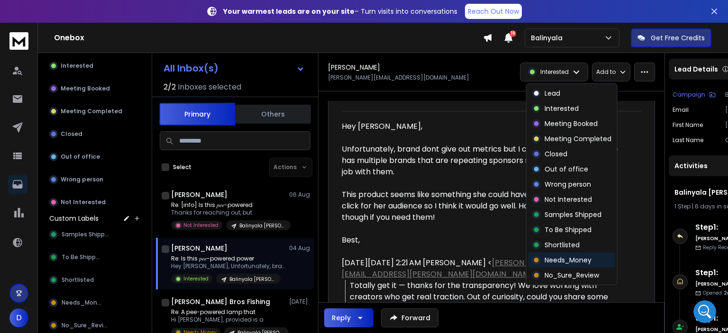
click at [568, 261] on p "Needs_Money" at bounding box center [567, 259] width 47 height 9
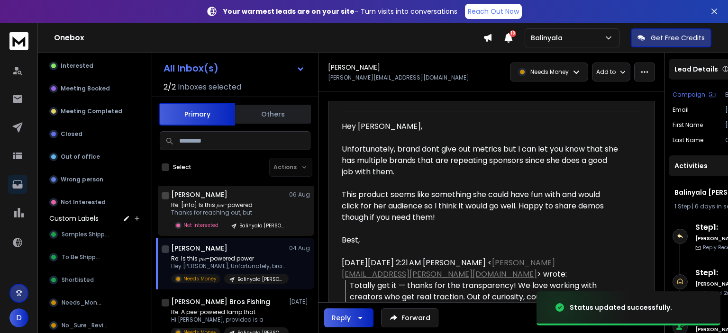
click at [275, 207] on p "Re: [info] Is this 𝑝𝑒𝑒-powered" at bounding box center [228, 205] width 114 height 8
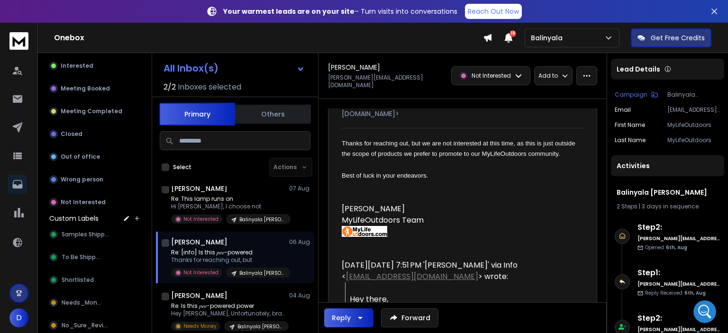
scroll to position [337, 0]
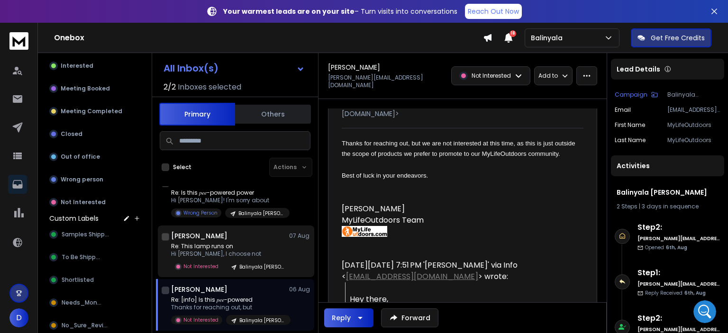
click at [265, 234] on div "[PERSON_NAME] [DATE]" at bounding box center [240, 235] width 139 height 9
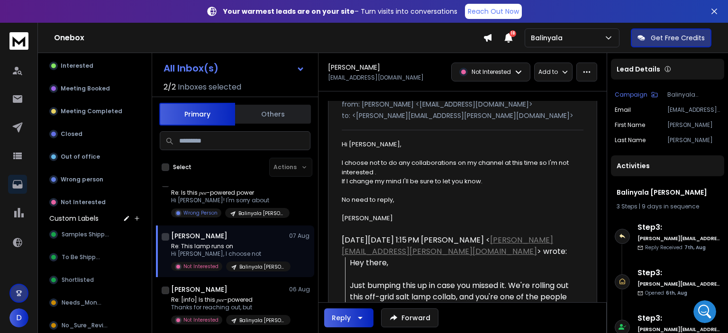
scroll to position [47, 0]
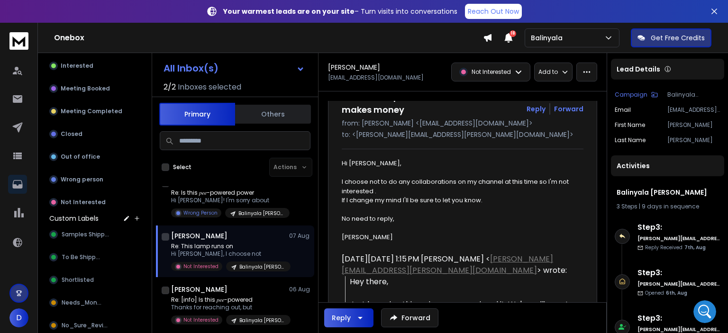
click at [495, 73] on p "Not Interested" at bounding box center [490, 72] width 39 height 8
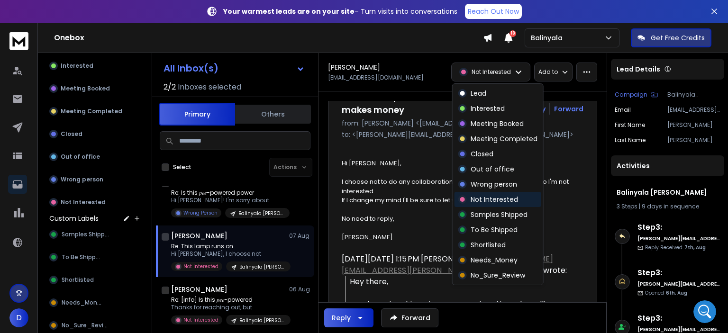
click at [498, 202] on p "Not Interested" at bounding box center [493, 199] width 47 height 9
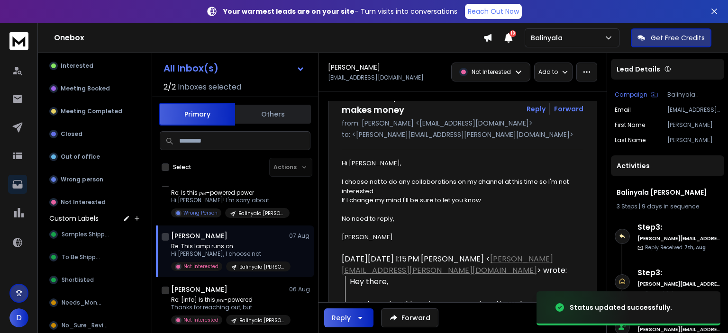
scroll to position [290, 0]
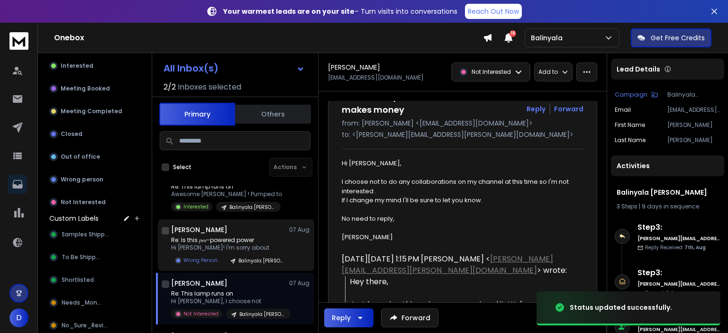
click at [269, 240] on p "Re: Is this 𝑝𝑒𝑒-powered power" at bounding box center [228, 240] width 114 height 8
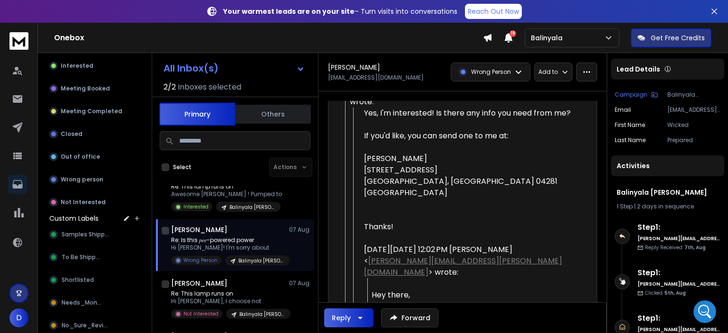
scroll to position [332, 0]
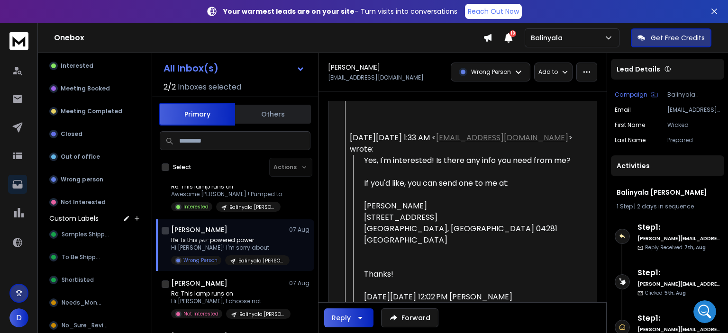
click at [515, 72] on div "Wrong Person" at bounding box center [490, 72] width 79 height 18
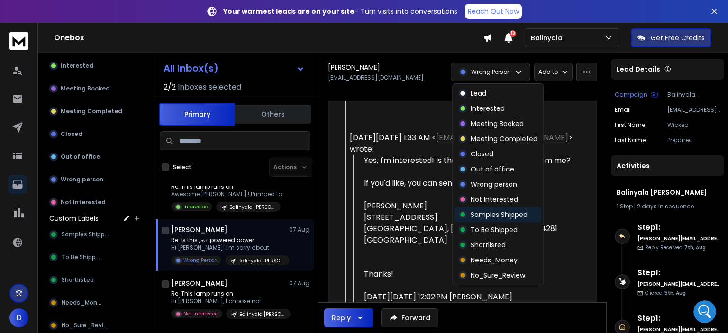
click at [506, 216] on p "Samples Shipped" at bounding box center [498, 214] width 57 height 9
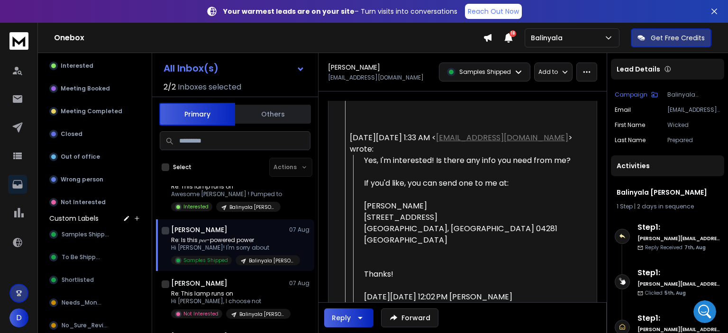
scroll to position [243, 0]
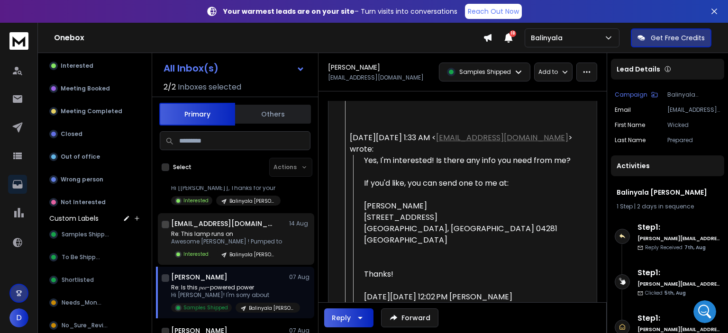
click at [267, 230] on p "Re: This lamp runs on" at bounding box center [226, 234] width 111 height 8
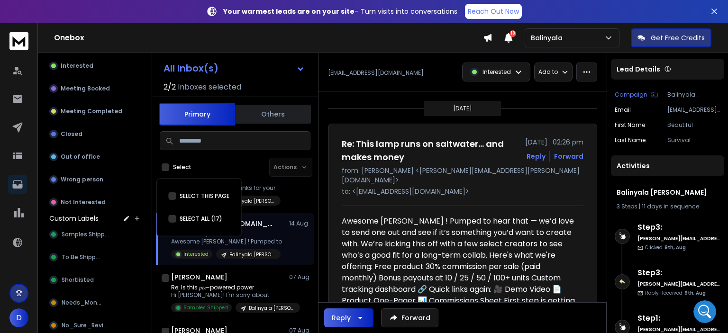
click at [165, 167] on button "SELECT THIS PAGE" at bounding box center [166, 167] width 8 height 8
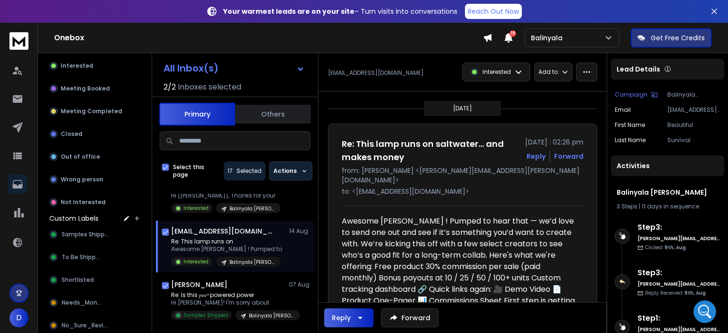
click at [299, 169] on button "Actions" at bounding box center [290, 171] width 43 height 19
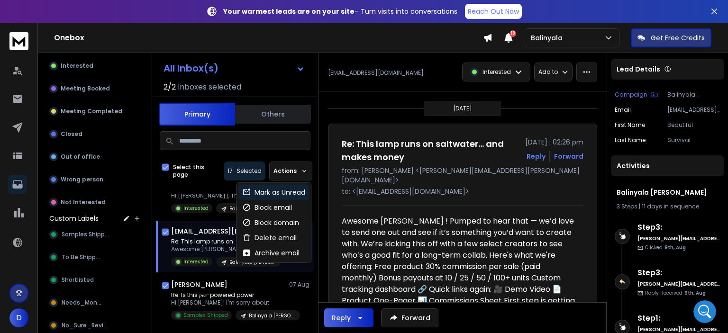
click at [288, 188] on div "Mark as Unread" at bounding box center [273, 192] width 63 height 9
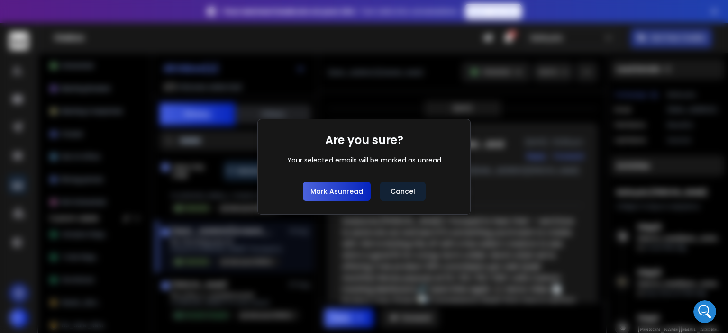
click at [344, 183] on button "Mark as unread" at bounding box center [337, 191] width 68 height 19
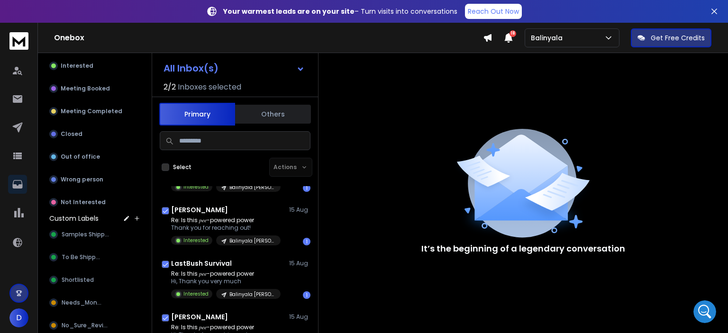
scroll to position [0, 0]
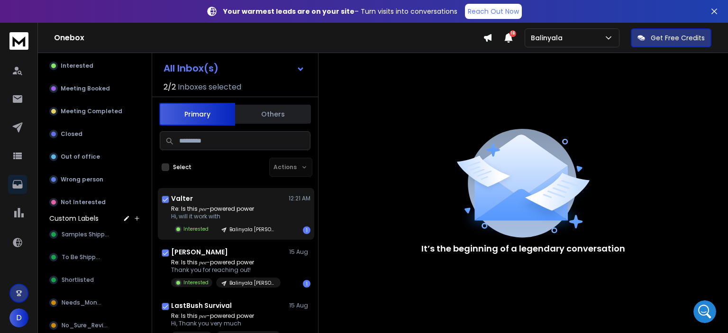
click at [255, 208] on p "Re: Is this 𝑝𝑒𝑒-powered power" at bounding box center [225, 209] width 109 height 8
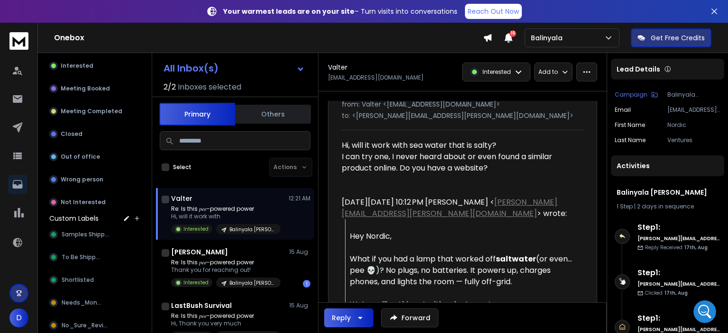
scroll to position [47, 0]
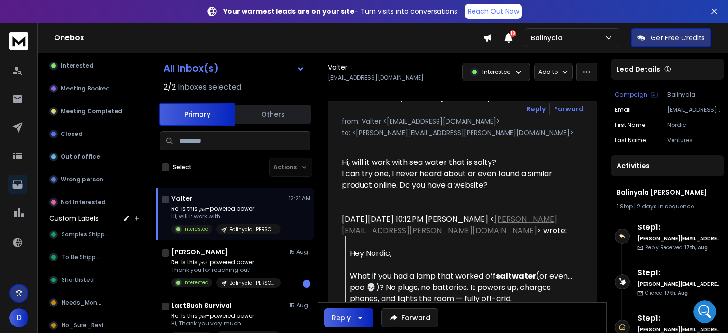
click at [379, 170] on div "I can try one, I never heard about or even found a similar product online. Do y…" at bounding box center [459, 179] width 234 height 23
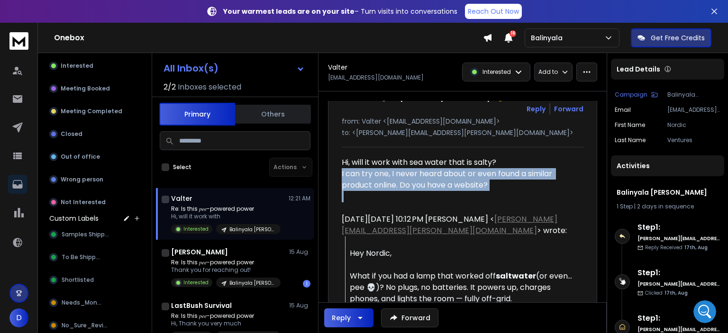
click at [379, 170] on div "I can try one, I never heard about or even found a similar product online. Do y…" at bounding box center [459, 179] width 234 height 23
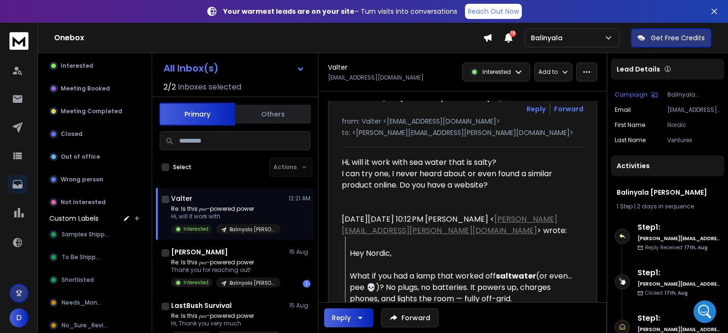
click at [324, 160] on div "[DATE] Re: Is this 𝑝𝑒𝑒-powered power lamp 🔥 [DATE] : 12:21 am Reply Forward fro…" at bounding box center [462, 292] width 288 height 477
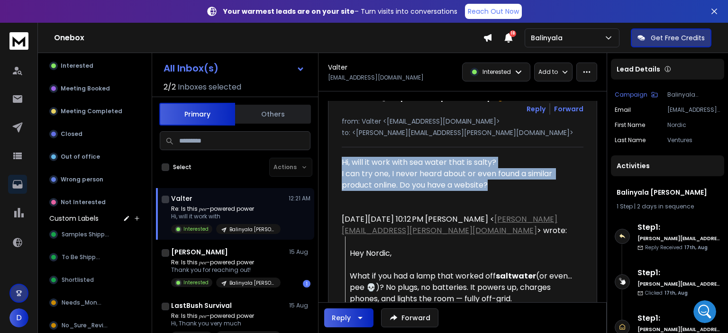
drag, startPoint x: 342, startPoint y: 162, endPoint x: 494, endPoint y: 190, distance: 153.6
click at [494, 190] on div "Hi, will it work with sea water that is salty? I can try one, I never heard abo…" at bounding box center [459, 179] width 234 height 45
copy div "Hi, will it work with sea water that is salty? I can try one, I never heard abo…"
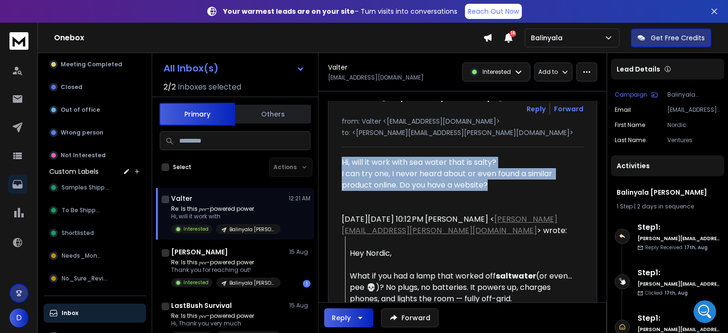
scroll to position [181, 0]
click at [135, 169] on icon at bounding box center [137, 171] width 7 height 7
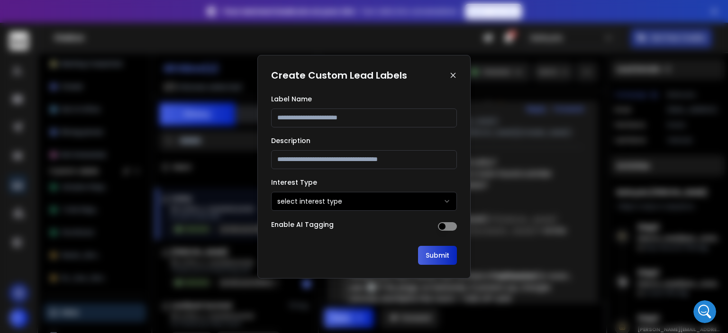
click at [322, 114] on input "Label Name" at bounding box center [364, 117] width 186 height 19
type input "**********"
click at [347, 137] on div "Description" at bounding box center [364, 152] width 186 height 34
click at [349, 155] on input "Description" at bounding box center [364, 159] width 186 height 19
type input "**********"
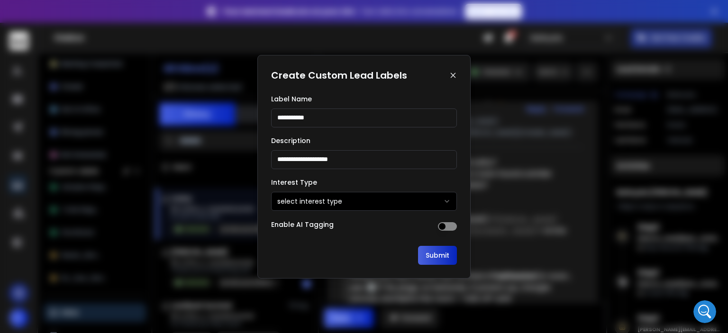
click at [356, 184] on div "Interest Type select interest type ******** ******** *******" at bounding box center [364, 194] width 186 height 34
click at [370, 203] on button "select interest type" at bounding box center [364, 201] width 186 height 19
select select "********"
click at [435, 257] on button "Submit" at bounding box center [437, 255] width 39 height 19
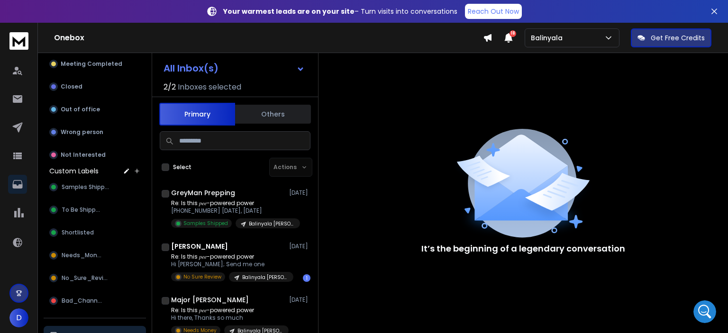
scroll to position [1605, 0]
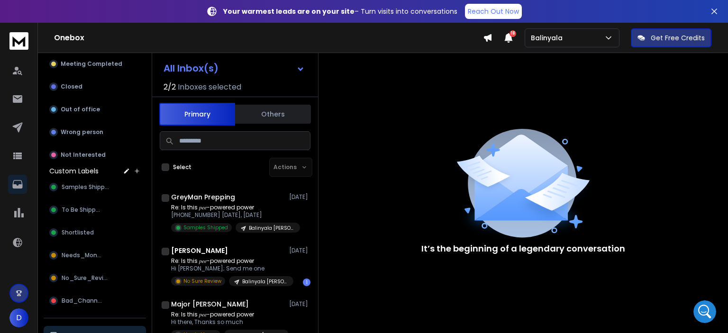
click at [137, 170] on icon at bounding box center [137, 171] width 0 height 4
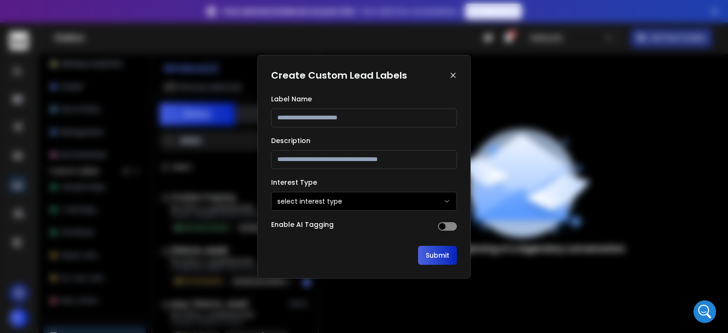
click at [314, 117] on input "Label Name" at bounding box center [364, 117] width 186 height 19
type input "**********"
click at [330, 166] on input "Description" at bounding box center [364, 159] width 186 height 19
type input "**********"
click at [364, 198] on button "select interest type" at bounding box center [364, 201] width 186 height 19
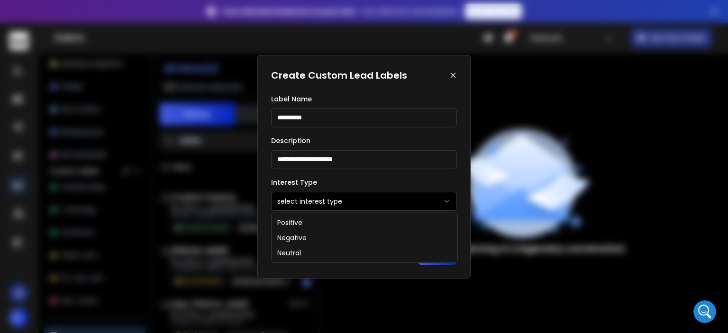
select select "********"
click at [427, 252] on button "Submit" at bounding box center [437, 255] width 39 height 19
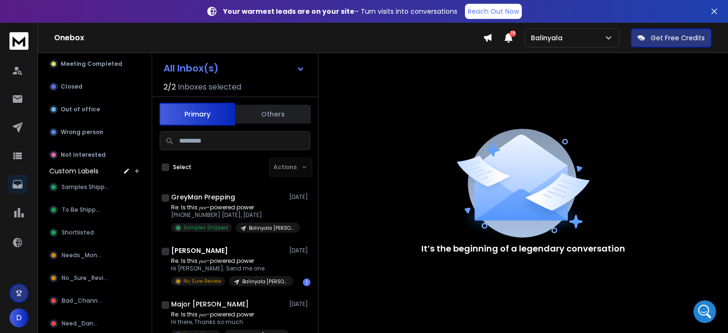
scroll to position [276, 0]
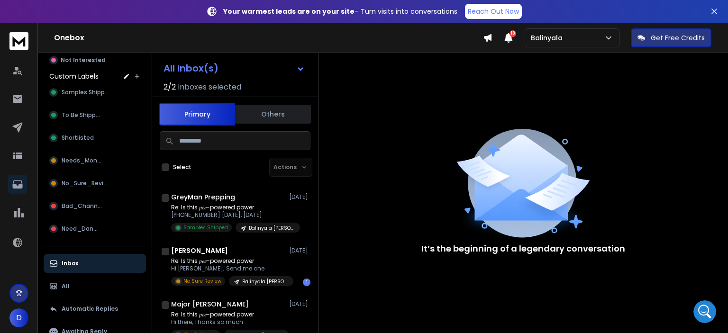
click at [93, 227] on span "Need_Danny" at bounding box center [81, 229] width 39 height 8
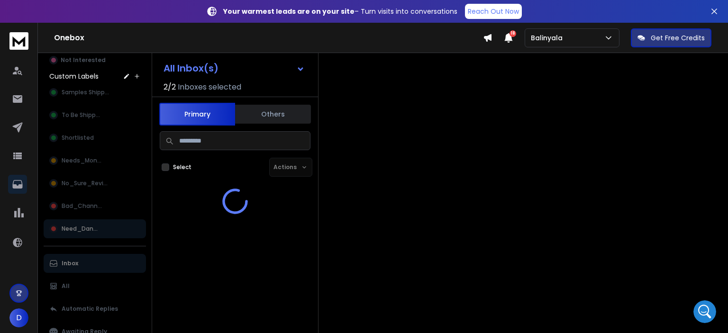
scroll to position [0, 0]
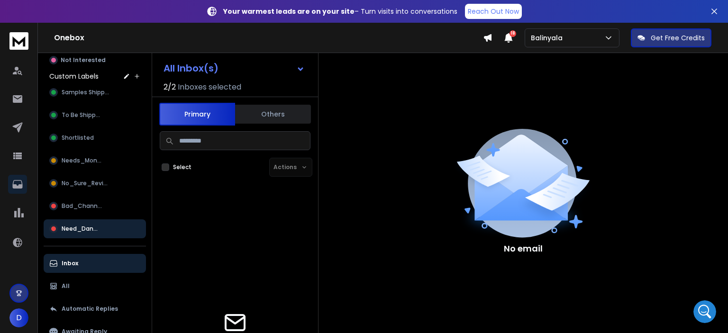
click at [92, 227] on span "Need_Danny" at bounding box center [81, 229] width 39 height 8
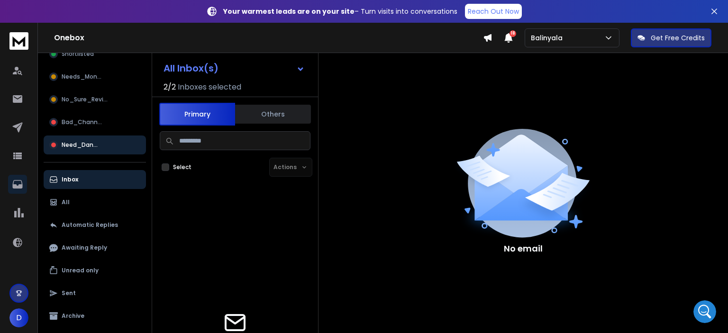
scroll to position [225, 0]
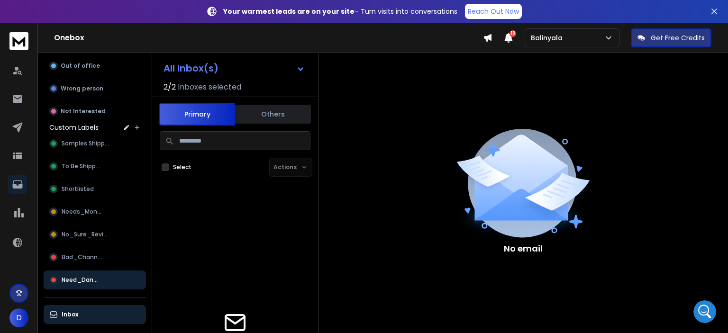
click at [82, 276] on span "Need_Danny" at bounding box center [81, 280] width 39 height 8
click at [124, 128] on icon at bounding box center [126, 127] width 5 height 5
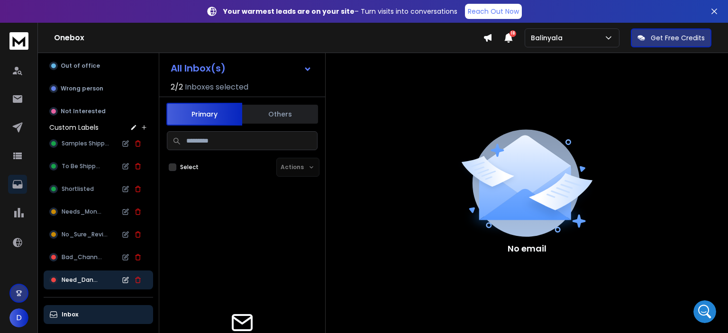
click at [125, 282] on icon at bounding box center [125, 280] width 7 height 7
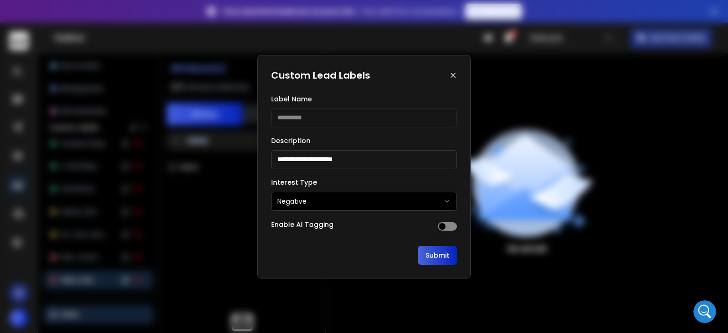
click at [346, 200] on button "Negative" at bounding box center [364, 201] width 186 height 19
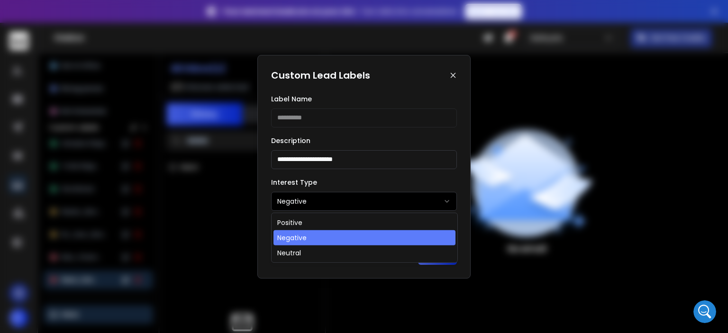
click at [325, 205] on button "Negative" at bounding box center [364, 201] width 186 height 19
select select "*******"
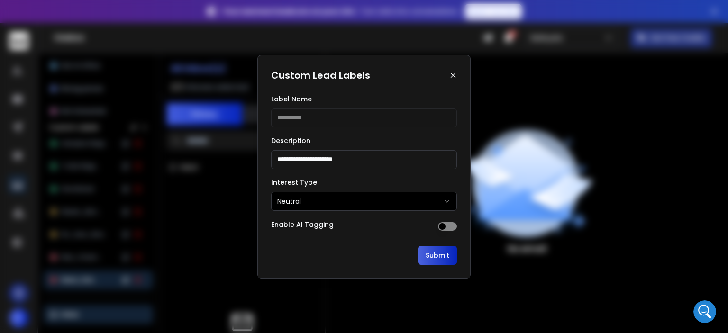
click at [424, 254] on button "Submit" at bounding box center [437, 255] width 39 height 19
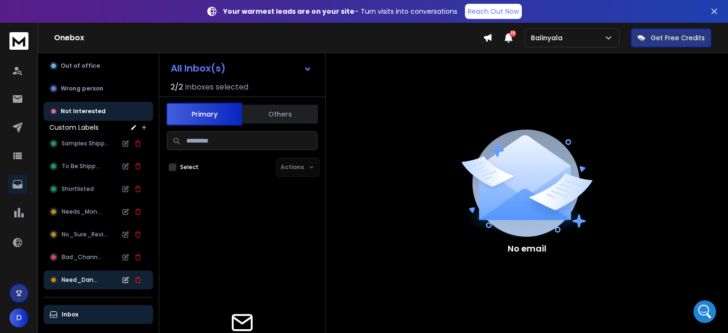
click at [122, 110] on button "Not Interested" at bounding box center [98, 111] width 109 height 19
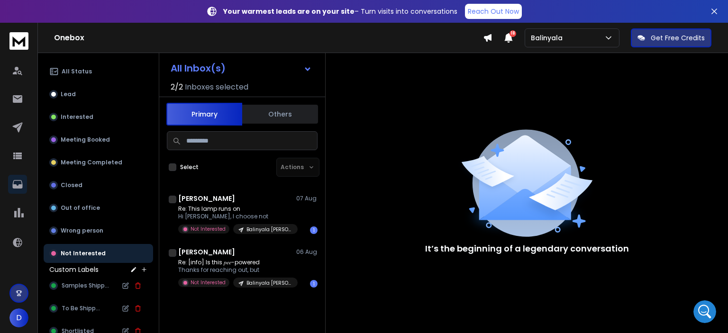
scroll to position [130, 0]
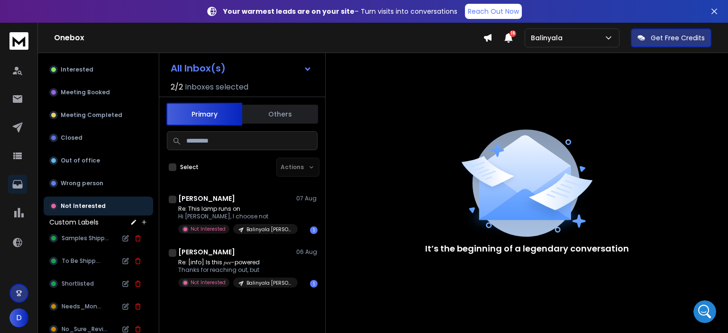
click at [135, 222] on icon at bounding box center [133, 222] width 7 height 7
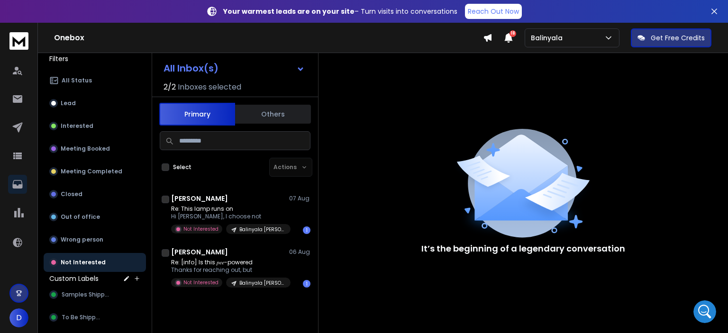
scroll to position [0, 0]
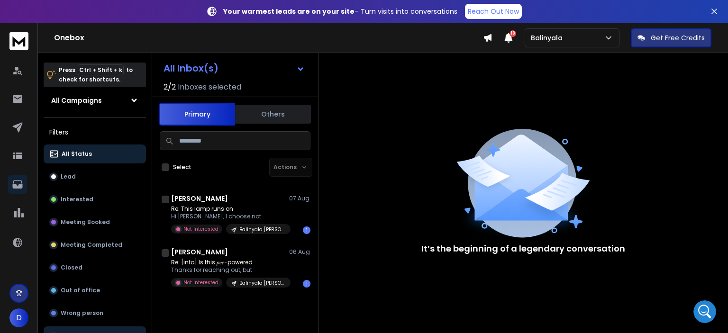
click at [74, 157] on p "All Status" at bounding box center [77, 154] width 30 height 8
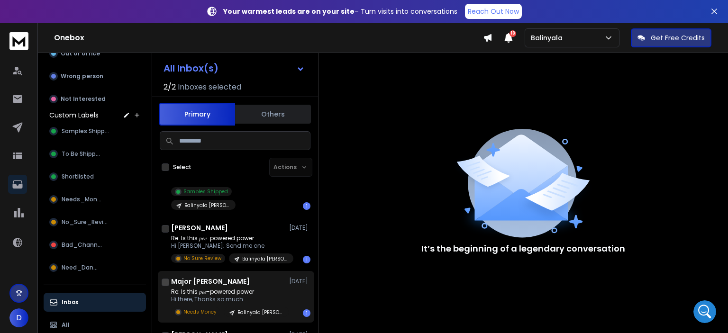
scroll to position [673, 0]
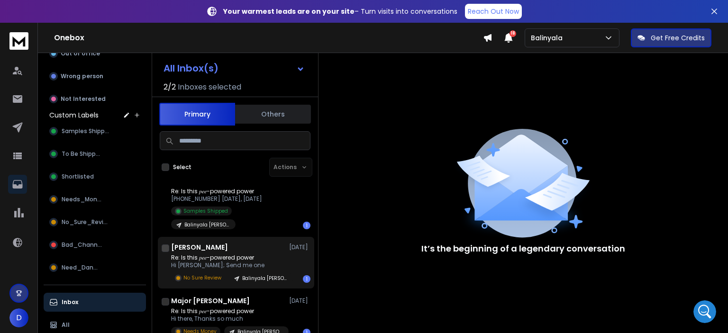
click at [203, 255] on p "Re: Is this 𝑝𝑒𝑒-powered power" at bounding box center [228, 258] width 114 height 8
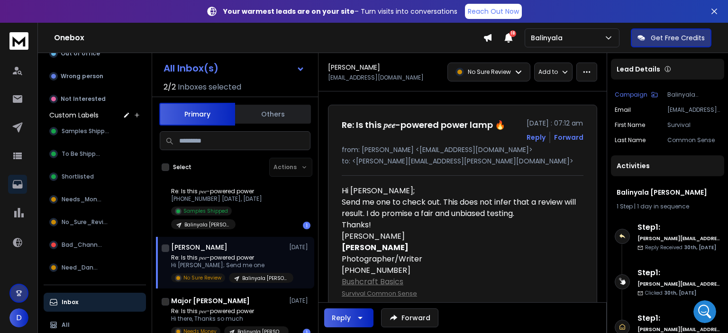
scroll to position [0, 0]
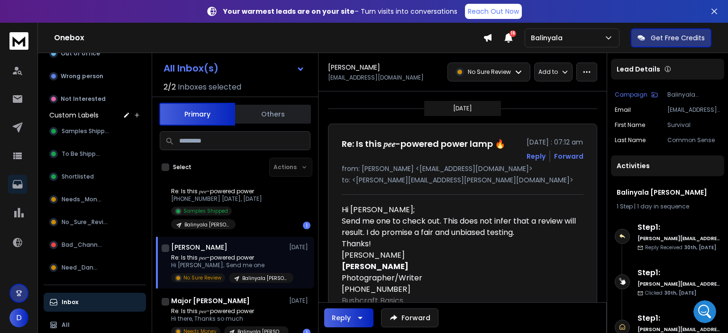
click at [517, 73] on icon at bounding box center [518, 72] width 8 height 8
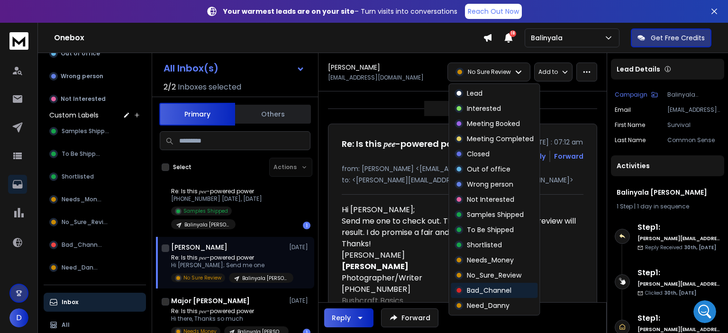
click at [489, 289] on p "Bad_Channel" at bounding box center [489, 290] width 45 height 9
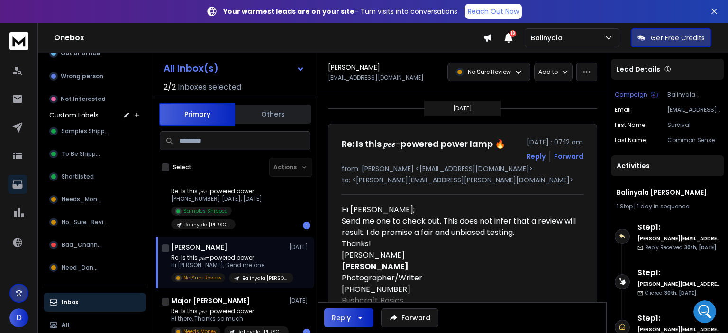
click at [517, 72] on icon at bounding box center [518, 72] width 8 height 8
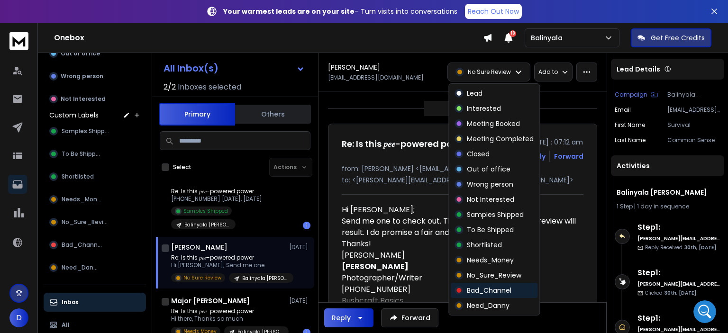
click at [484, 291] on p "Bad_Channel" at bounding box center [489, 290] width 45 height 9
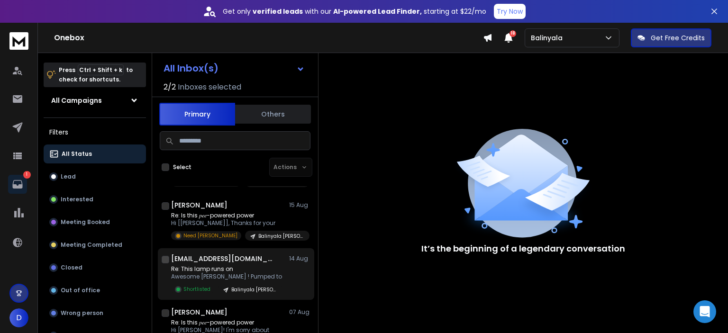
scroll to position [189, 0]
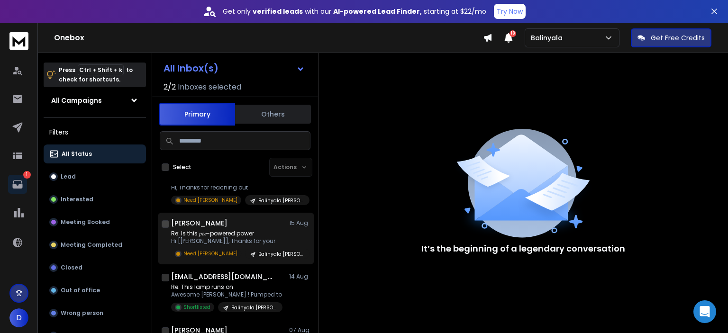
click at [220, 232] on p "Re: Is this 𝑝𝑒𝑒-powered power" at bounding box center [228, 234] width 114 height 8
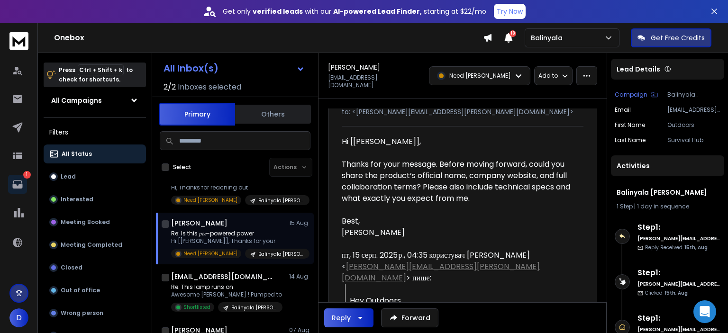
scroll to position [95, 0]
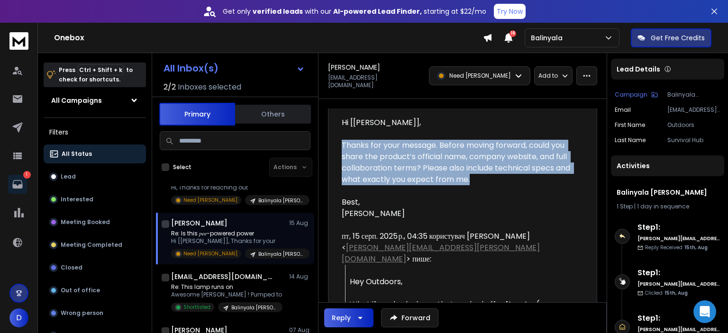
drag, startPoint x: 342, startPoint y: 136, endPoint x: 494, endPoint y: 169, distance: 155.0
click at [494, 169] on p "Thanks for your message. Before moving forward, could you share the product’s o…" at bounding box center [459, 162] width 234 height 45
copy p "Thanks for your message. Before moving forward, could you share the product’s o…"
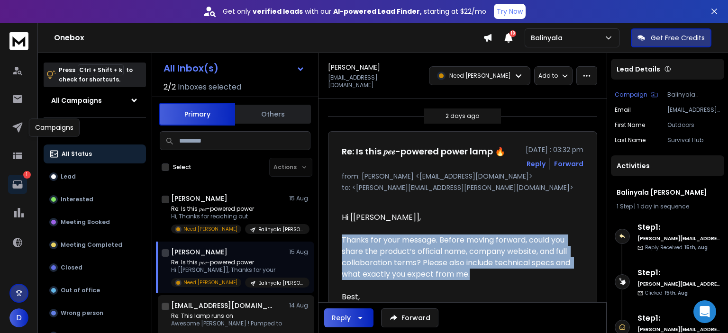
scroll to position [142, 0]
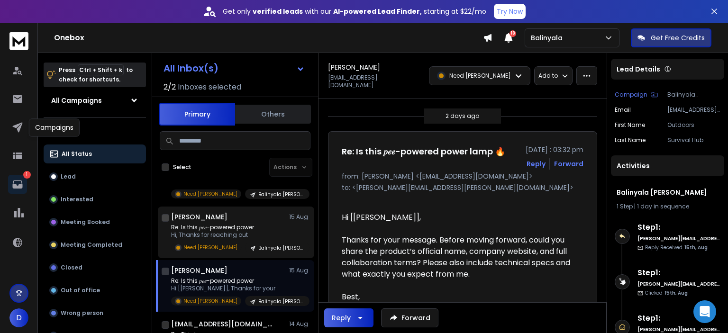
click at [264, 224] on p "Re: Is this 𝑝𝑒𝑒-powered power" at bounding box center [228, 228] width 114 height 8
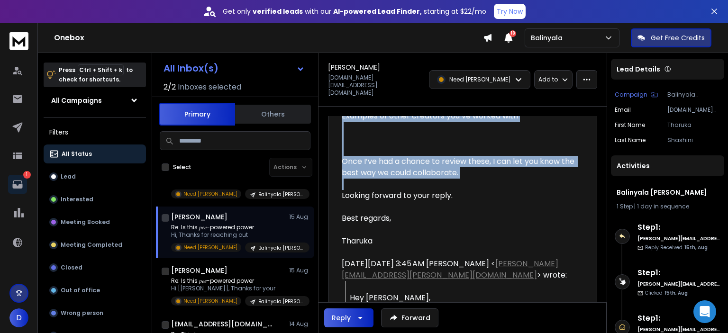
scroll to position [426, 0]
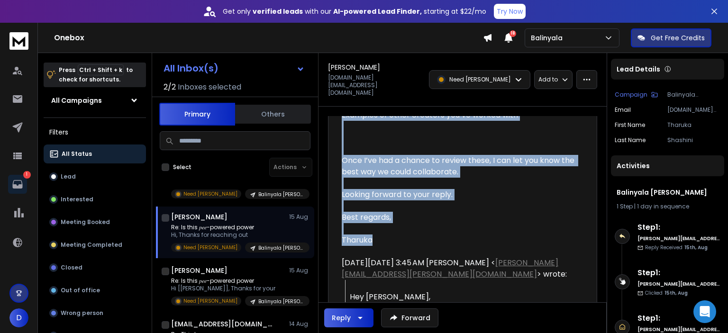
drag, startPoint x: 341, startPoint y: 166, endPoint x: 378, endPoint y: 217, distance: 63.8
click at [378, 217] on div "Hi, Thanks for reaching out — the concept sounds really interesting and fits we…" at bounding box center [459, 23] width 234 height 443
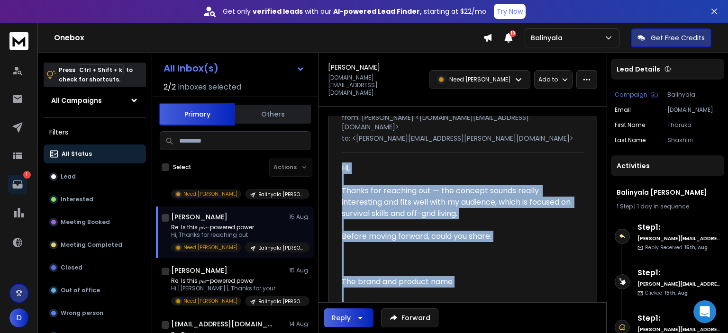
scroll to position [47, 0]
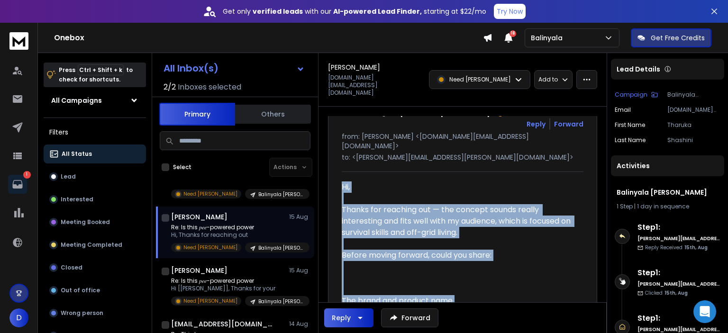
copy div "Hi, Thanks for reaching out — the concept sounds really interesting and fits we…"
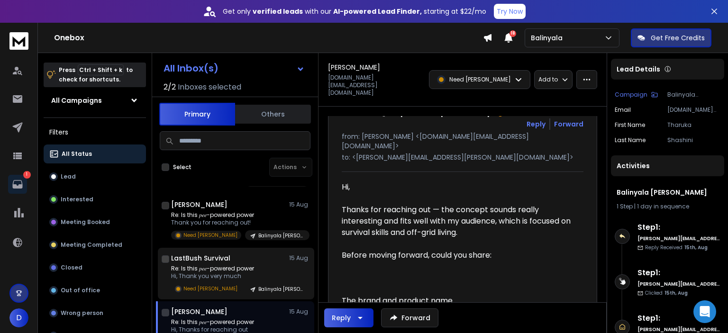
click at [238, 269] on p "Re: Is this 𝑝𝑒𝑒-powered power" at bounding box center [228, 269] width 114 height 8
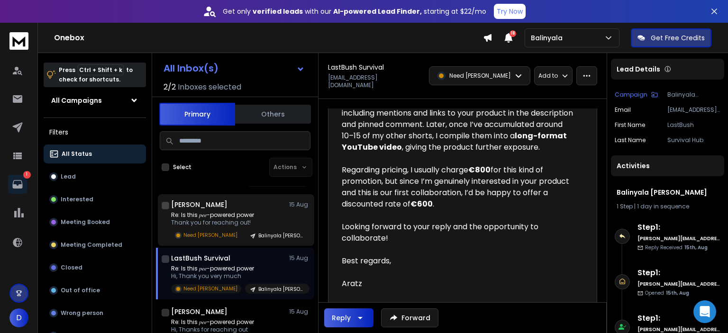
scroll to position [95, 0]
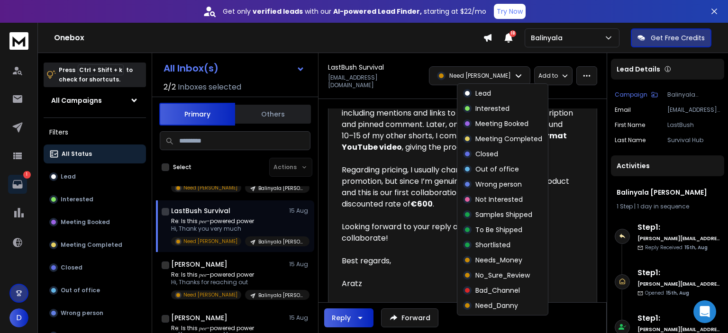
click at [515, 72] on icon at bounding box center [518, 76] width 8 height 8
click at [499, 261] on p "Needs_Money" at bounding box center [498, 259] width 47 height 9
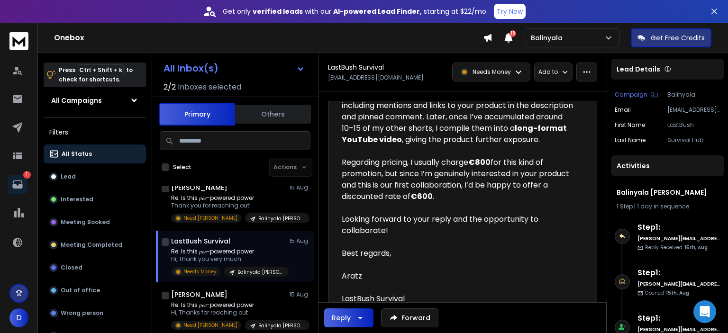
scroll to position [47, 0]
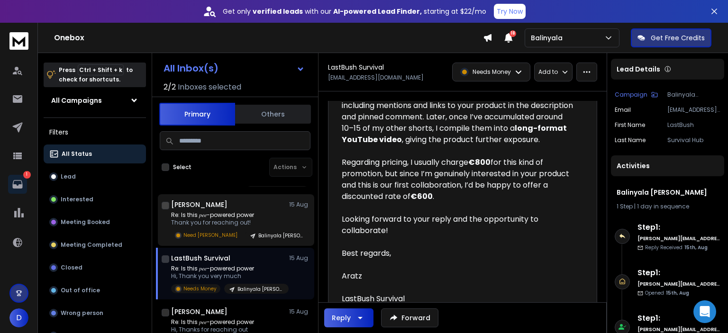
click at [274, 220] on p "Thank you for reaching out!" at bounding box center [228, 223] width 114 height 8
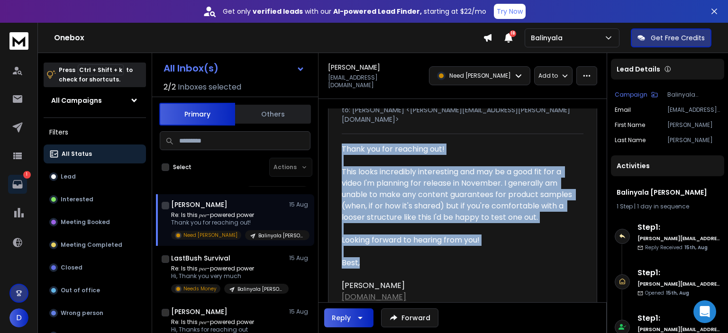
scroll to position [95, 0]
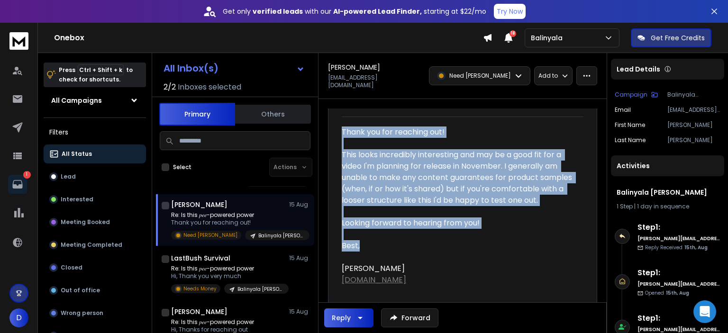
drag, startPoint x: 339, startPoint y: 164, endPoint x: 452, endPoint y: 273, distance: 157.1
click at [452, 273] on div "Re: Is this 𝑝𝑒𝑒-powered power lamp 🔥 15 August 2025 : 11:58 pm Reply Forward fr…" at bounding box center [462, 330] width 269 height 589
copy div "Thank you for reaching out! This looks incredibly interesting and may be a good…"
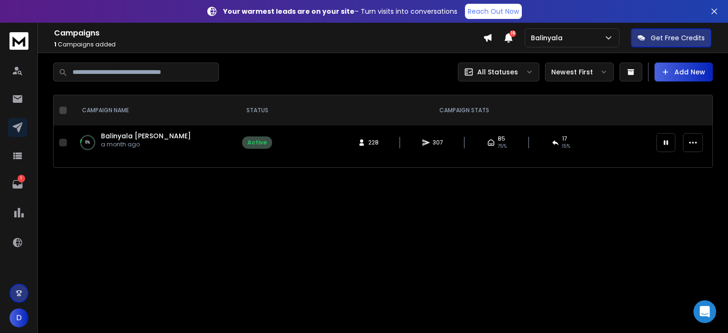
click at [176, 135] on span "Balinyala [PERSON_NAME]" at bounding box center [146, 135] width 90 height 9
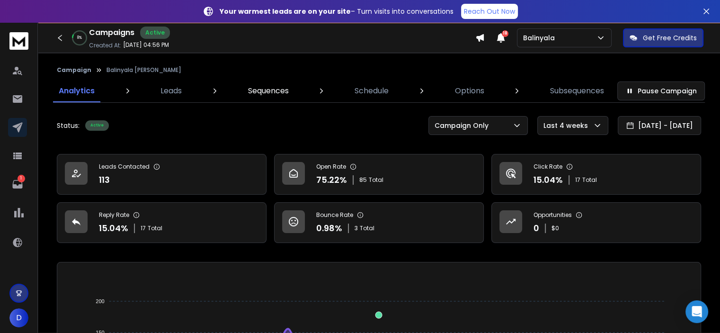
click at [275, 96] on p "Sequences" at bounding box center [268, 90] width 41 height 11
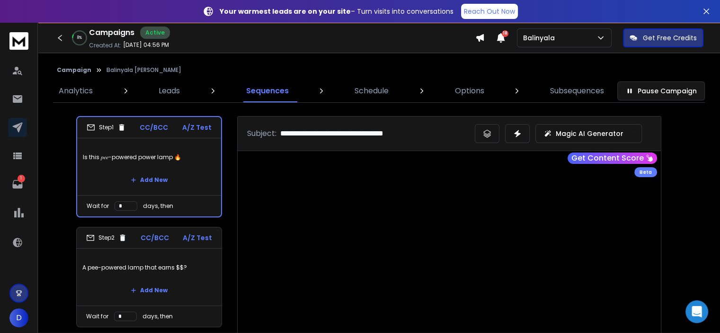
click at [161, 168] on p "Is this 𝑝𝑒𝑒-powered power lamp 🔥" at bounding box center [149, 157] width 133 height 27
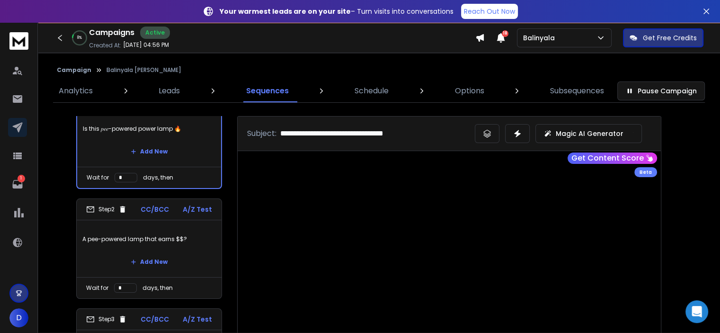
scroll to position [47, 0]
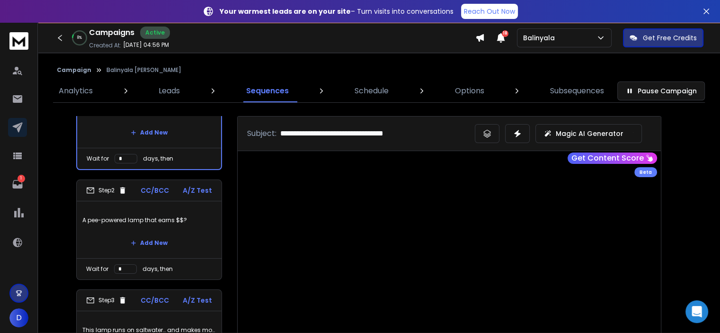
click at [192, 212] on p "A pee-powered lamp that earns $$?" at bounding box center [149, 220] width 134 height 27
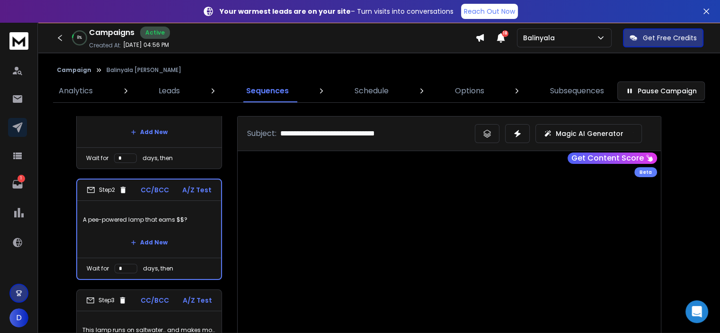
scroll to position [0, 0]
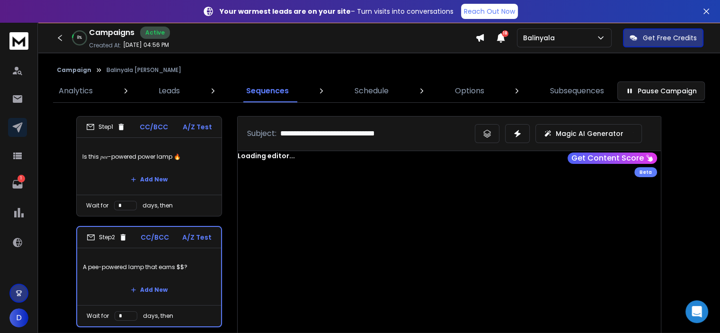
click at [198, 162] on p "Is this 𝑝𝑒𝑒-powered power lamp 🔥" at bounding box center [149, 157] width 134 height 27
type input "**********"
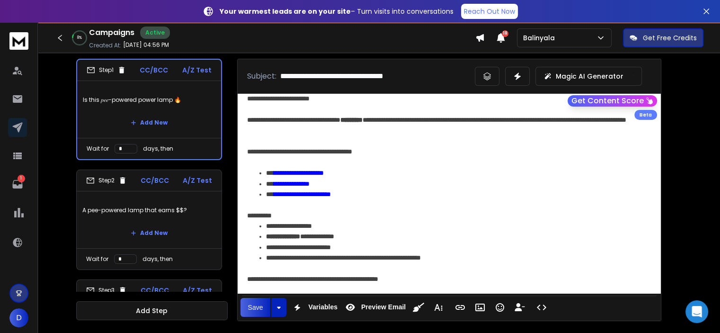
scroll to position [58, 0]
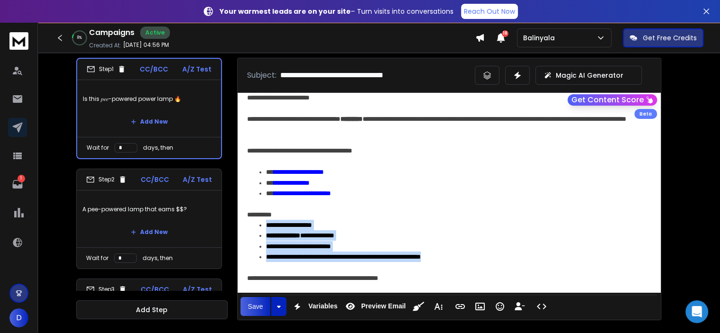
drag, startPoint x: 264, startPoint y: 225, endPoint x: 466, endPoint y: 253, distance: 203.3
click at [466, 253] on ul "**********" at bounding box center [449, 241] width 405 height 43
click at [316, 241] on li "**********" at bounding box center [455, 246] width 378 height 10
drag, startPoint x: 268, startPoint y: 225, endPoint x: 368, endPoint y: 245, distance: 102.5
click at [394, 252] on ul "**********" at bounding box center [449, 241] width 405 height 43
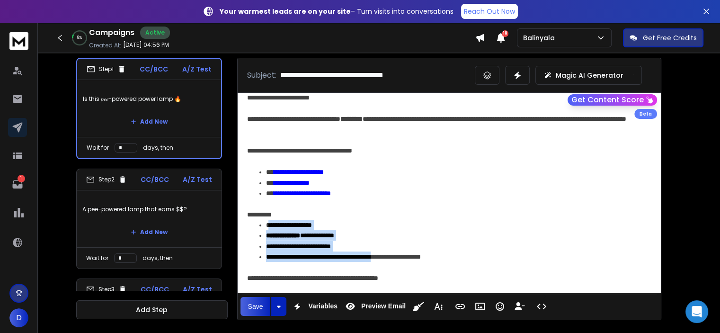
click at [284, 236] on strong "**********" at bounding box center [283, 235] width 34 height 7
drag, startPoint x: 265, startPoint y: 223, endPoint x: 349, endPoint y: 244, distance: 86.5
click at [349, 244] on ul "**********" at bounding box center [449, 241] width 405 height 43
copy ul "**********"
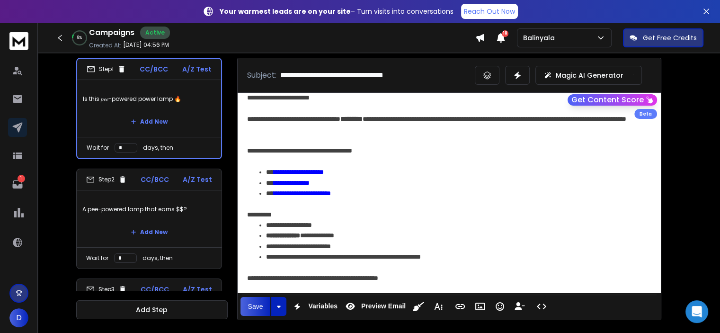
click at [377, 176] on li "**********" at bounding box center [455, 172] width 378 height 10
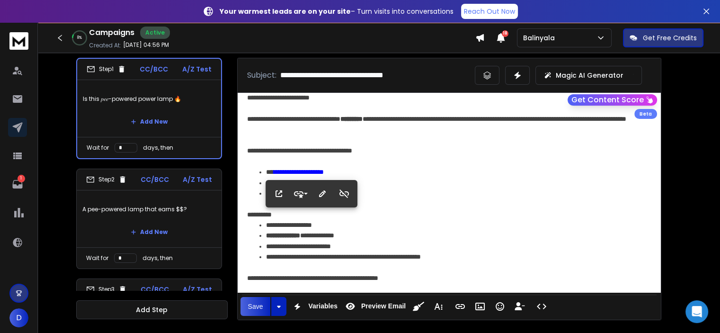
click at [364, 135] on div at bounding box center [449, 140] width 405 height 10
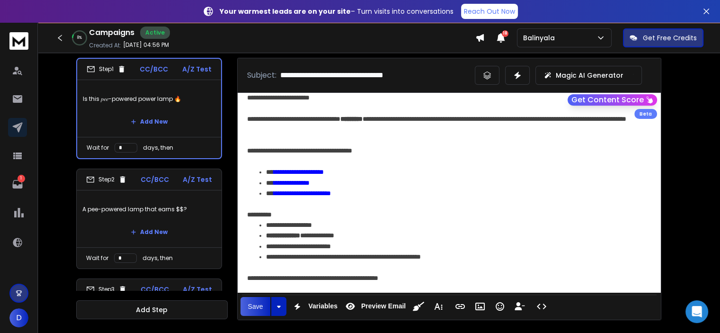
click at [299, 180] on link "**********" at bounding box center [292, 183] width 36 height 7
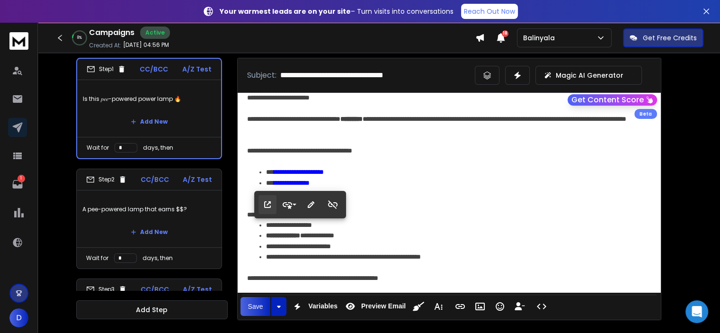
drag, startPoint x: 270, startPoint y: 201, endPoint x: 265, endPoint y: 204, distance: 5.7
click at [265, 204] on icon "button" at bounding box center [267, 204] width 11 height 11
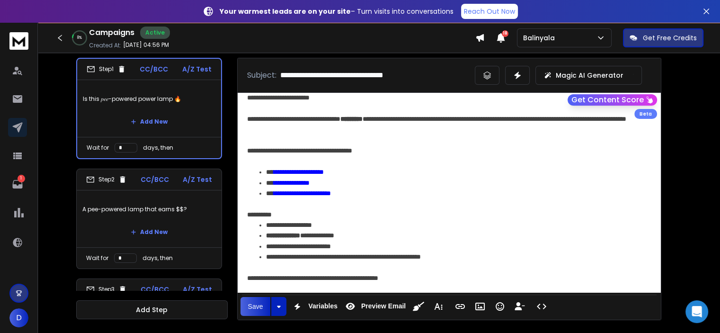
click at [321, 193] on link "**********" at bounding box center [302, 193] width 57 height 7
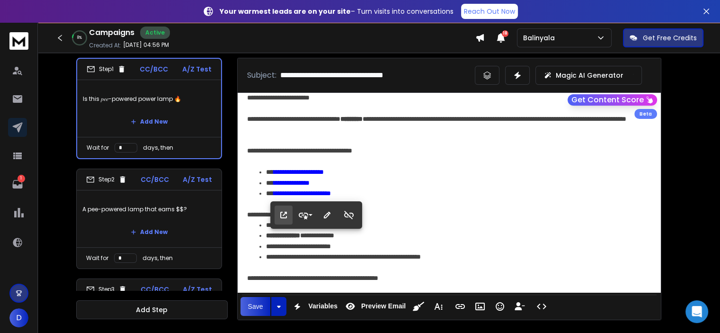
click at [287, 214] on icon "button" at bounding box center [283, 214] width 11 height 11
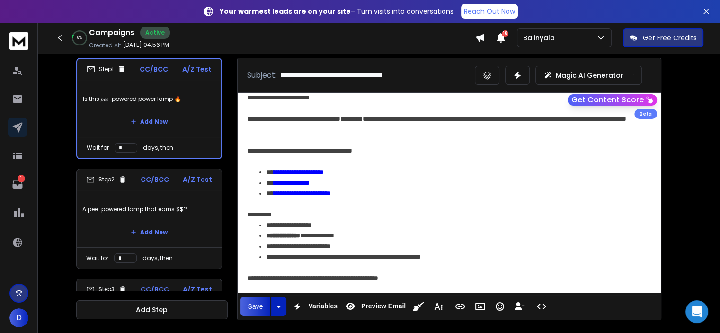
scroll to position [0, 0]
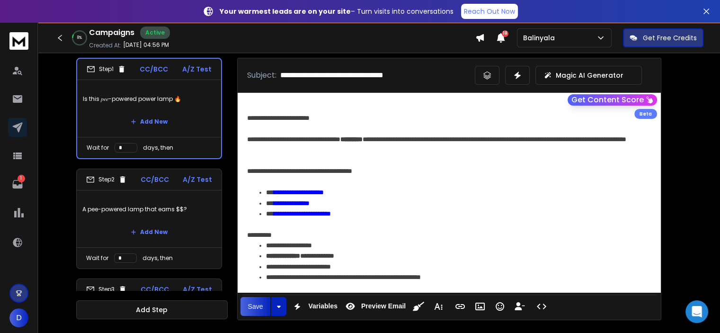
click at [288, 125] on div at bounding box center [449, 129] width 405 height 10
click at [287, 122] on div "**********" at bounding box center [445, 118] width 397 height 10
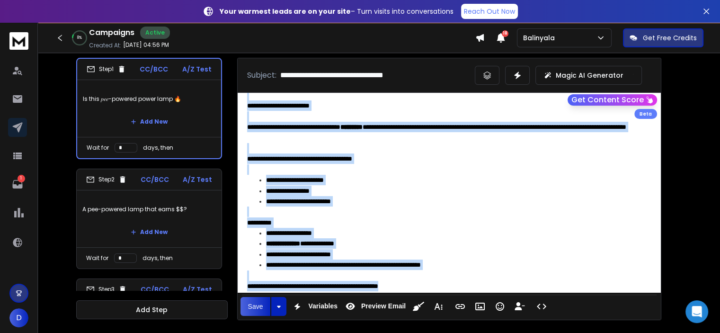
scroll to position [21, 0]
